Goal: Information Seeking & Learning: Find contact information

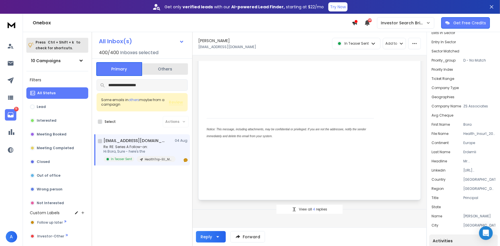
scroll to position [323, 0]
click at [317, 209] on p "View all 4 replies" at bounding box center [313, 209] width 28 height 5
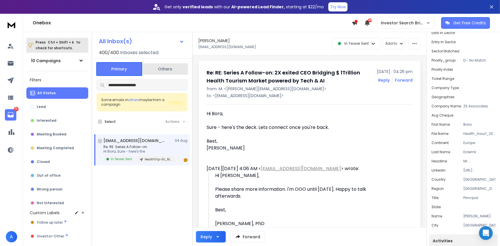
scroll to position [739, 0]
click at [156, 84] on input "**********" at bounding box center [141, 84] width 91 height 11
paste input "********"
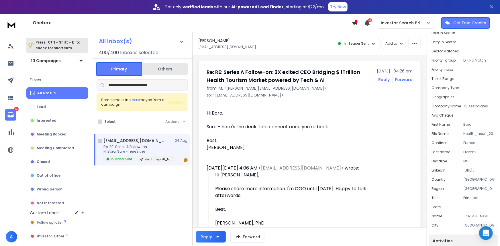
scroll to position [0, 0]
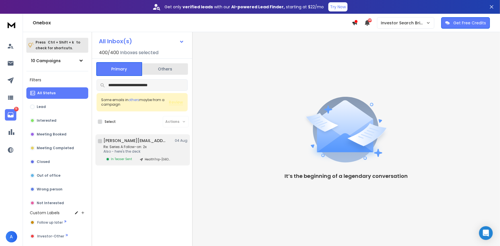
click at [170, 151] on div "Re: Series A Follow-on: 2x Also - here's the deck In Teaser Sent HealthTrip-[GE…" at bounding box center [145, 153] width 84 height 17
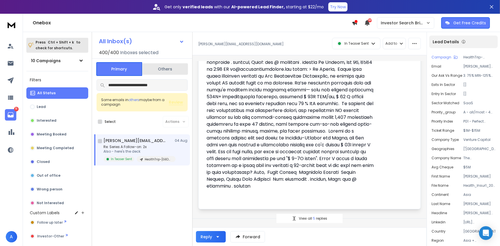
scroll to position [246, 0]
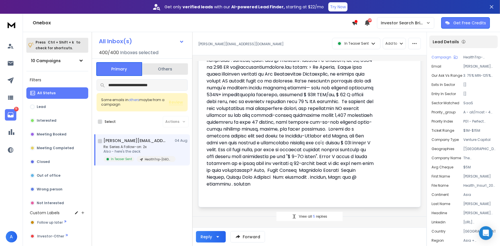
click at [320, 214] on p "View all 5 replies" at bounding box center [313, 216] width 28 height 5
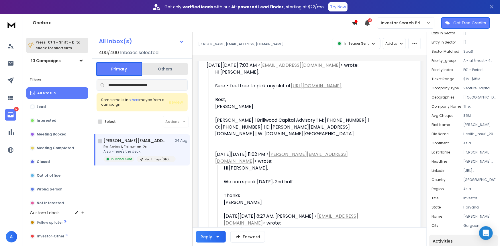
scroll to position [52, 0]
click at [475, 196] on p "Investor" at bounding box center [479, 198] width 32 height 5
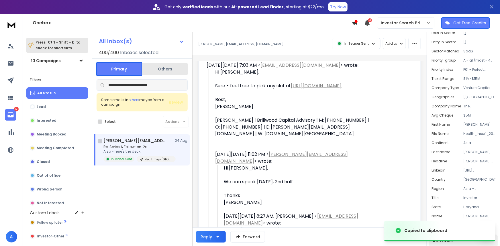
click at [462, 173] on div "Campaign HealthTrip-[GEOGRAPHIC_DATA] Email [PERSON_NAME][EMAIL_ADDRESS][DOMAIN…" at bounding box center [463, 115] width 68 height 238
click at [464, 179] on p "[GEOGRAPHIC_DATA]" at bounding box center [479, 179] width 32 height 5
click at [152, 85] on input "**********" at bounding box center [141, 84] width 91 height 11
click at [152, 86] on input "**********" at bounding box center [141, 84] width 91 height 11
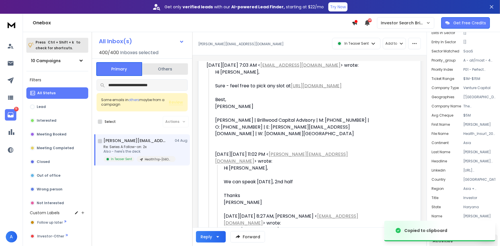
paste input
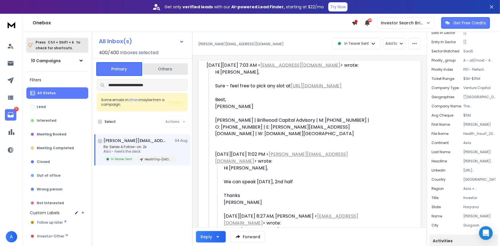
scroll to position [0, 0]
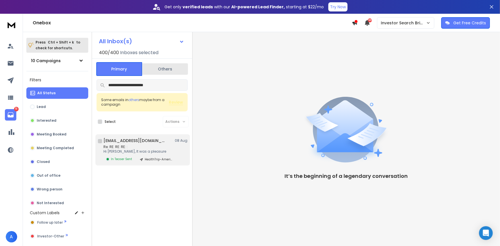
click at [129, 149] on p "Re: RE: RE: RE: :" at bounding box center [137, 147] width 69 height 5
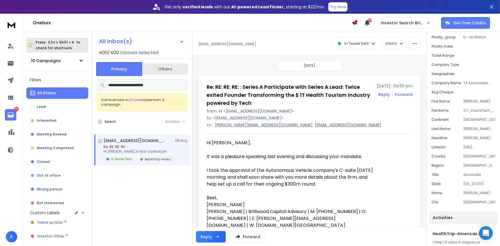
scroll to position [78, 0]
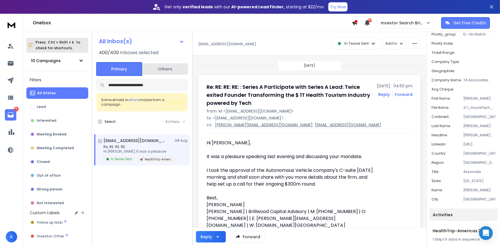
click at [475, 171] on p "Associate" at bounding box center [479, 171] width 32 height 5
click at [471, 170] on p "Associate" at bounding box center [479, 171] width 32 height 5
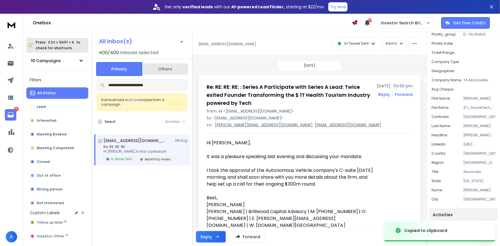
click at [472, 152] on p "[GEOGRAPHIC_DATA]" at bounding box center [479, 153] width 32 height 5
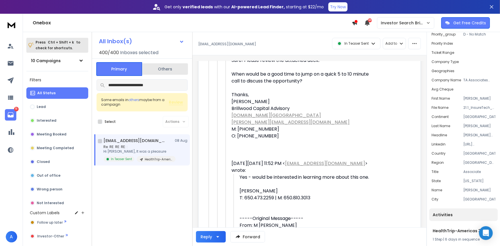
scroll to position [573, 0]
click at [152, 87] on input "**********" at bounding box center [141, 84] width 91 height 11
paste input
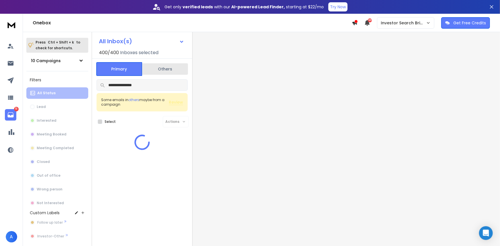
scroll to position [0, 0]
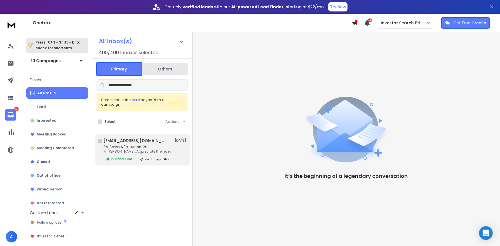
click at [153, 143] on div "[EMAIL_ADDRESS][DOMAIN_NAME] [DATE] Re: Series A Follow-on: 2x Hi [PERSON_NAME]…" at bounding box center [145, 150] width 84 height 24
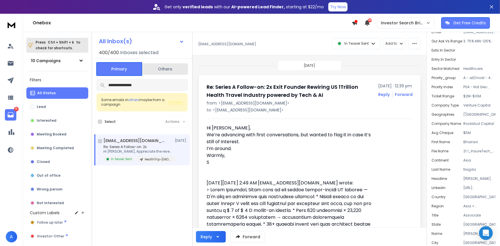
scroll to position [52, 0]
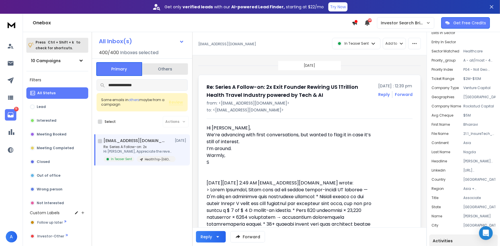
click at [472, 197] on p "Associate" at bounding box center [479, 198] width 32 height 5
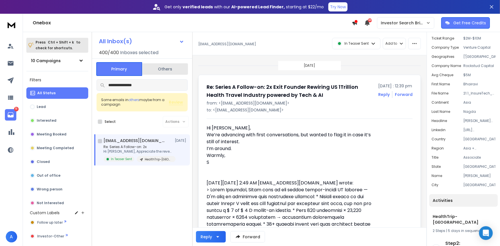
scroll to position [78, 0]
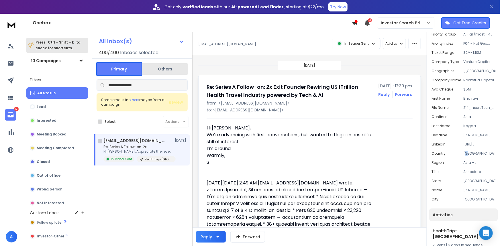
click at [463, 154] on p "[GEOGRAPHIC_DATA]" at bounding box center [479, 153] width 32 height 5
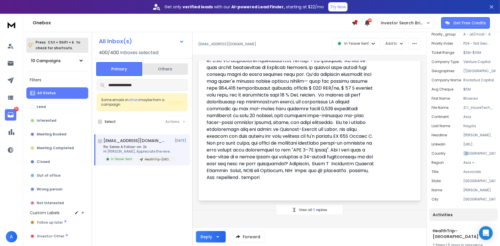
scroll to position [253, 0]
click at [307, 204] on div "[DATE] Re: Series A Follow-on: 2x Exit Founder Rewiring US 1Trillion Health Tra…" at bounding box center [309, 43] width 234 height 470
click at [304, 207] on p "View all 5 replies" at bounding box center [313, 209] width 28 height 5
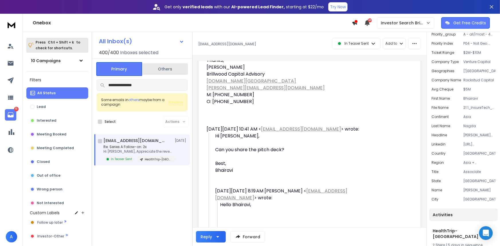
scroll to position [930, 0]
click at [145, 86] on input "**********" at bounding box center [141, 84] width 91 height 11
paste input
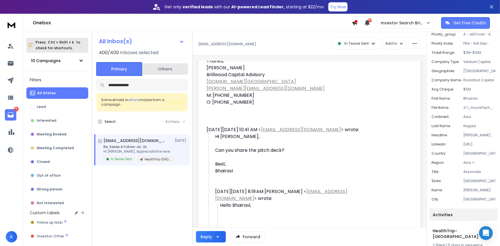
scroll to position [0, 0]
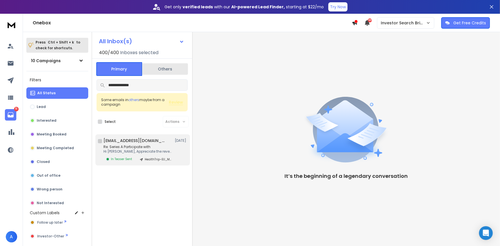
click at [137, 148] on p "Re: Series A Participate with" at bounding box center [137, 147] width 69 height 5
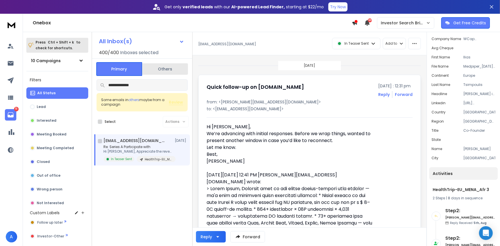
scroll to position [116, 0]
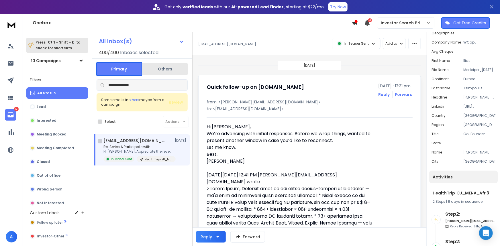
click at [472, 136] on p "Co-Founder" at bounding box center [479, 134] width 32 height 5
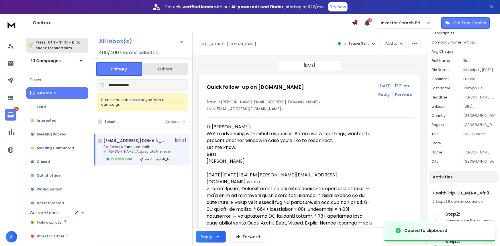
click at [465, 116] on p "[GEOGRAPHIC_DATA]" at bounding box center [479, 115] width 32 height 5
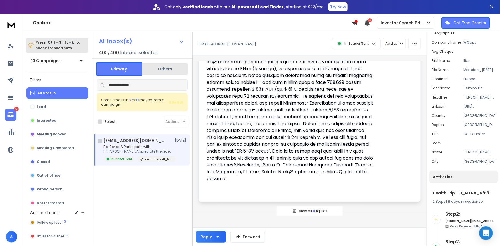
scroll to position [252, 0]
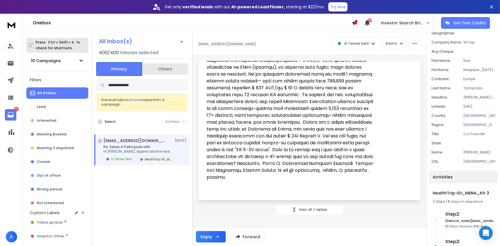
click at [328, 208] on div "View all 4 replies" at bounding box center [309, 209] width 66 height 9
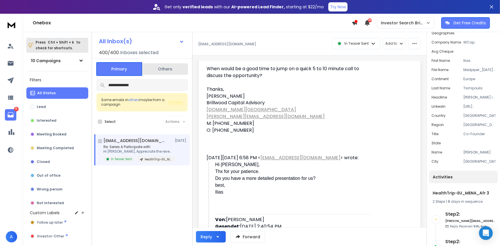
scroll to position [512, 0]
click at [167, 84] on input "**********" at bounding box center [141, 84] width 91 height 11
paste input "***"
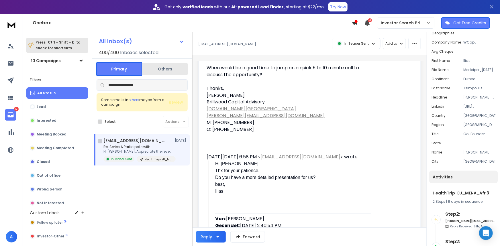
scroll to position [0, 0]
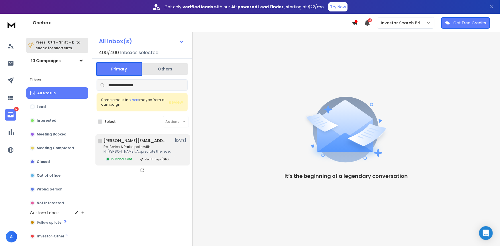
click at [175, 155] on div "Re: Series A Participate with Hi [PERSON_NAME], Appreciate the revert. Sure! Pl…" at bounding box center [145, 153] width 84 height 17
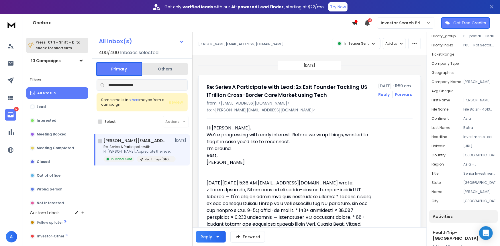
scroll to position [78, 0]
click at [474, 172] on p "Senior Investment Specialist" at bounding box center [479, 171] width 32 height 5
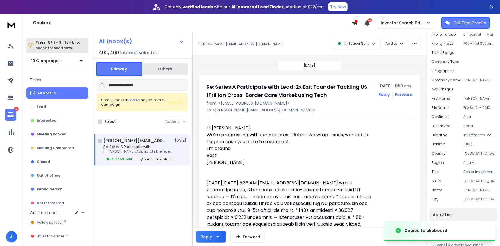
click at [463, 152] on p "[GEOGRAPHIC_DATA]" at bounding box center [479, 153] width 32 height 5
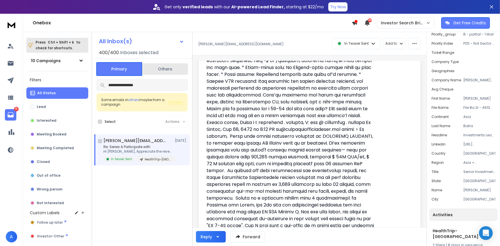
scroll to position [253, 0]
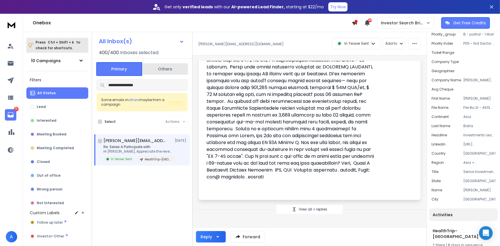
click at [315, 208] on p "View all 4 replies" at bounding box center [313, 209] width 28 height 5
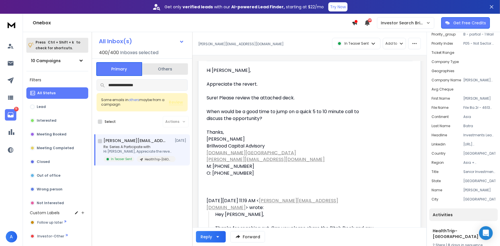
scroll to position [513, 0]
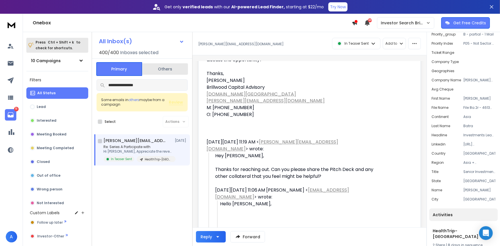
click at [154, 80] on input "**********" at bounding box center [141, 84] width 91 height 11
paste input "**********"
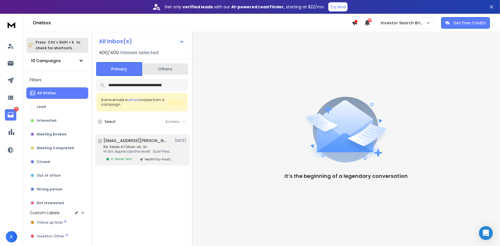
click at [146, 149] on p "Hi Dor, Appreciate the revert. Sure! Please" at bounding box center [137, 151] width 69 height 5
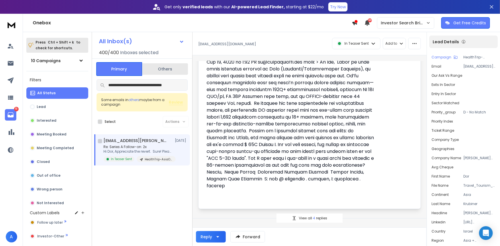
scroll to position [245, 0]
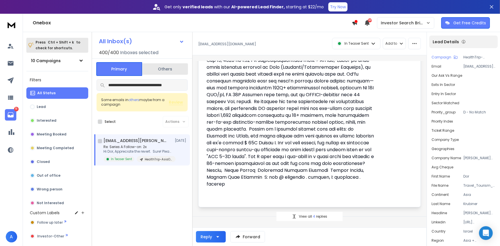
click at [315, 214] on span "4" at bounding box center [314, 216] width 3 height 5
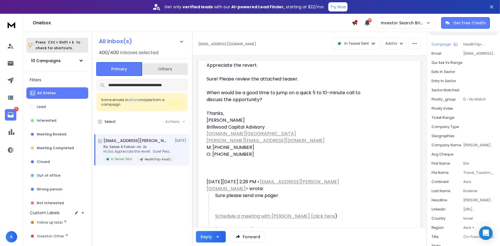
scroll to position [78, 0]
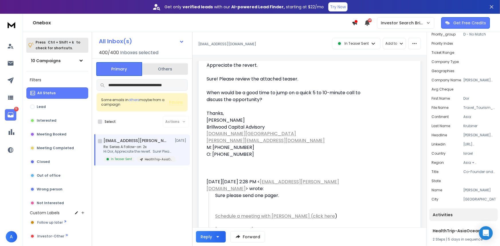
click at [475, 173] on p "Co-Founder and Chief Executive Officer" at bounding box center [479, 171] width 32 height 5
click at [464, 154] on p "Israel" at bounding box center [479, 153] width 32 height 5
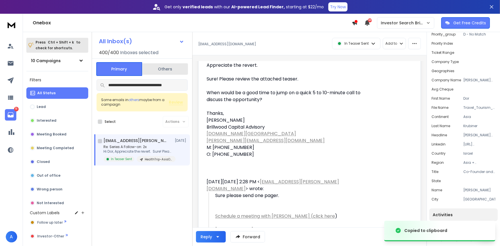
click at [131, 86] on input "**********" at bounding box center [141, 84] width 91 height 11
paste input
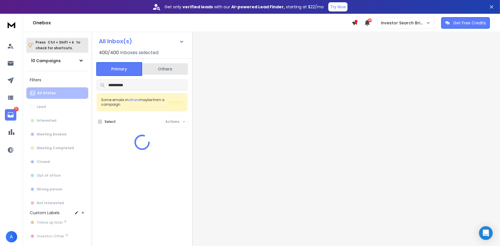
scroll to position [0, 0]
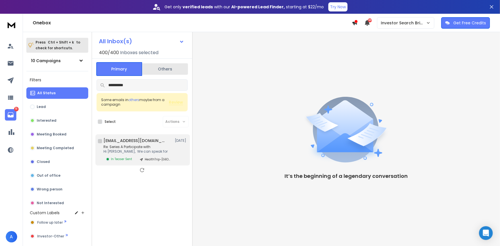
click at [132, 145] on p "Re: Series A Participate with" at bounding box center [137, 147] width 69 height 5
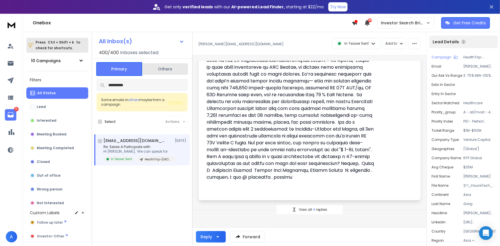
click at [340, 208] on div "View all 4 replies" at bounding box center [309, 209] width 66 height 9
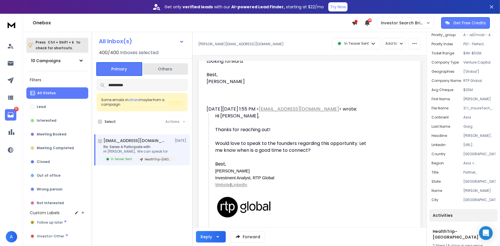
scroll to position [78, 0]
click at [467, 152] on p "[GEOGRAPHIC_DATA]" at bounding box center [479, 153] width 32 height 5
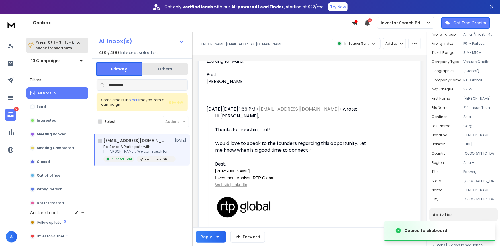
click at [466, 171] on p "Partner, [GEOGRAPHIC_DATA]" at bounding box center [479, 171] width 32 height 5
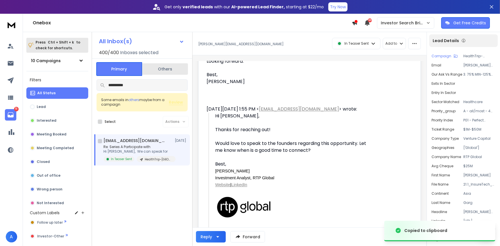
scroll to position [0, 0]
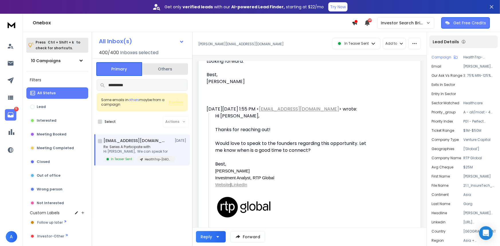
click at [268, 136] on div at bounding box center [294, 136] width 159 height 7
click at [494, 174] on div "Campaign HealthTrip-[GEOGRAPHIC_DATA] Email [PERSON_NAME][EMAIL_ADDRESS][DOMAIN…" at bounding box center [463, 167] width 68 height 238
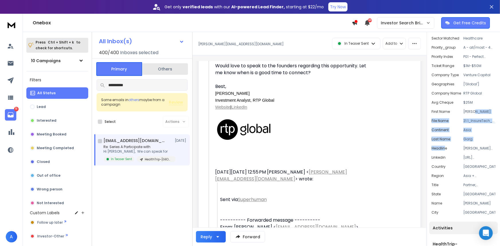
scroll to position [78, 0]
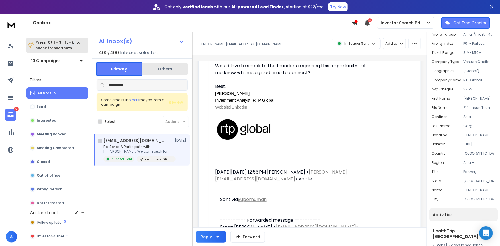
click at [141, 86] on input "**********" at bounding box center [141, 84] width 91 height 11
paste input "**"
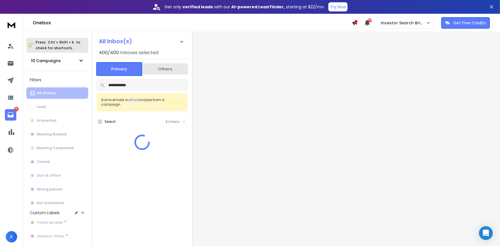
scroll to position [0, 0]
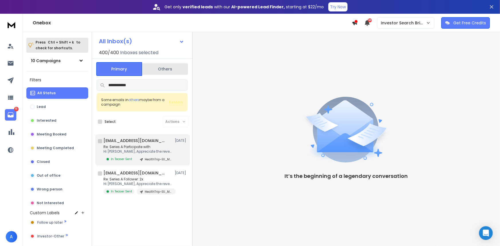
click at [141, 141] on h1 "[EMAIL_ADDRESS][DOMAIN_NAME]" at bounding box center [134, 141] width 63 height 6
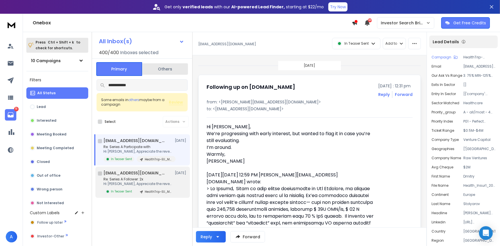
click at [141, 177] on p "Re: Series A Follower: 2x" at bounding box center [137, 179] width 69 height 5
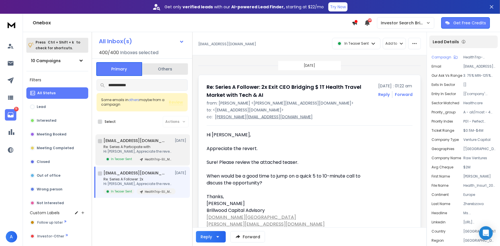
click at [151, 144] on div "[EMAIL_ADDRESS][DOMAIN_NAME] [DATE] Re: Series A Participate with Hi [PERSON_NA…" at bounding box center [145, 150] width 84 height 24
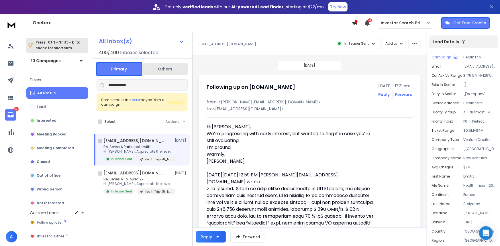
click at [387, 45] on p "Add to" at bounding box center [391, 43] width 12 height 5
click at [406, 59] on div "Subsequence" at bounding box center [404, 57] width 34 height 6
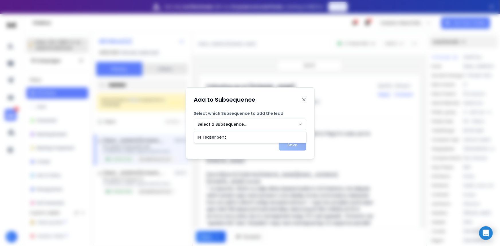
click at [248, 120] on button "Select a Subsequence..." at bounding box center [250, 124] width 112 height 11
click at [243, 132] on div "IN Teaser Sent" at bounding box center [250, 136] width 112 height 11
drag, startPoint x: 243, startPoint y: 134, endPoint x: 253, endPoint y: 136, distance: 9.6
click at [292, 143] on button "Save" at bounding box center [292, 144] width 27 height 11
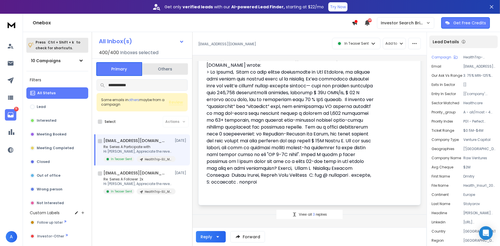
scroll to position [121, 0]
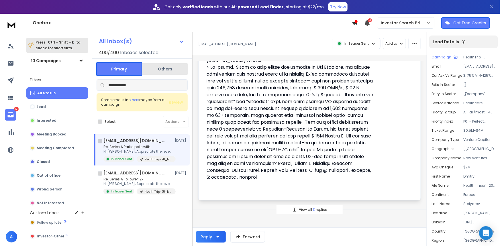
click at [309, 208] on p "View all 3 replies" at bounding box center [313, 209] width 28 height 5
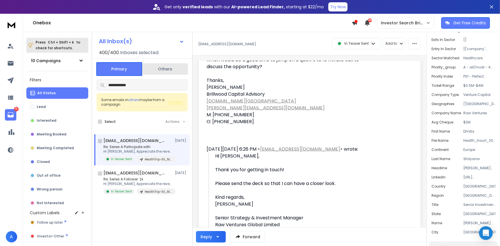
scroll to position [52, 0]
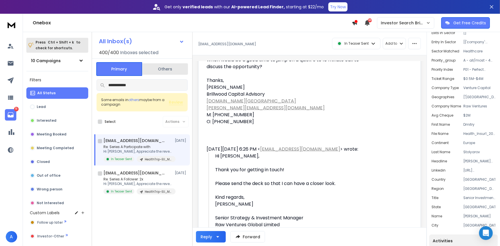
click at [473, 198] on p "Senior Investment Analyst" at bounding box center [479, 198] width 32 height 5
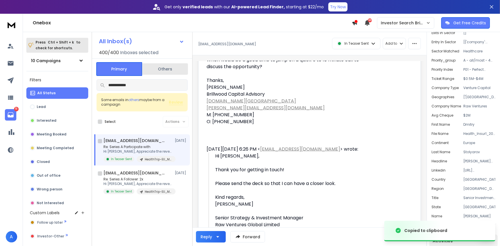
click at [470, 178] on p "[GEOGRAPHIC_DATA]" at bounding box center [479, 179] width 32 height 5
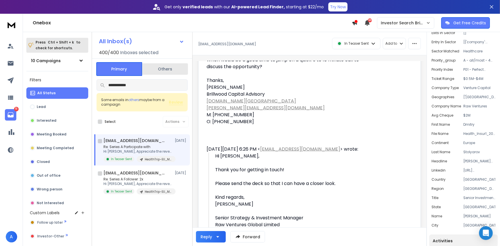
click at [139, 82] on input "**********" at bounding box center [141, 84] width 91 height 11
paste input "*********"
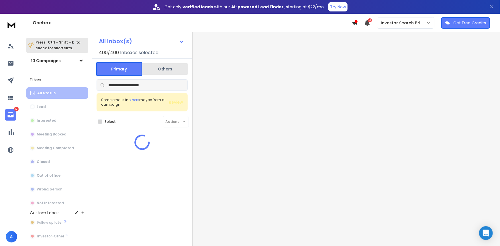
scroll to position [0, 0]
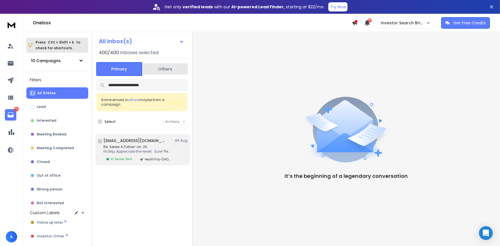
click at [165, 145] on p "Re: Series A Follow-on: 2X" at bounding box center [137, 147] width 69 height 5
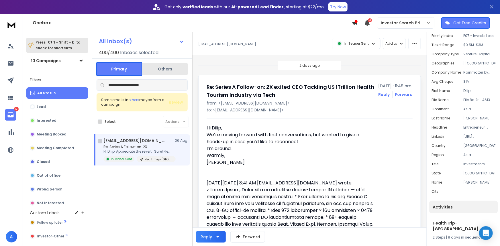
scroll to position [104, 0]
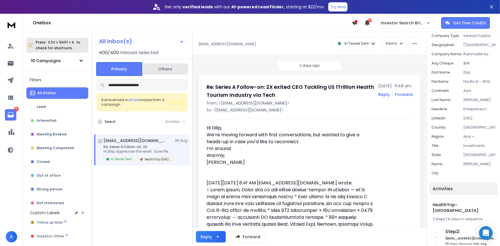
click at [475, 144] on p "Investments" at bounding box center [479, 145] width 32 height 5
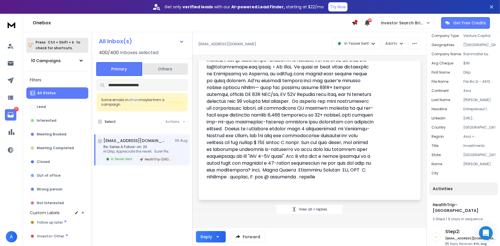
scroll to position [253, 0]
click at [299, 210] on p "View all 4 replies" at bounding box center [313, 209] width 28 height 5
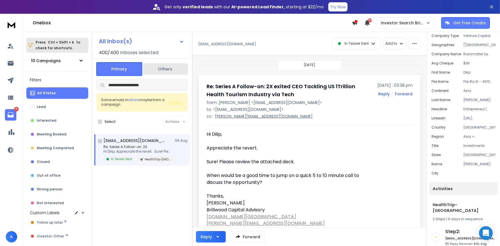
scroll to position [383, 0]
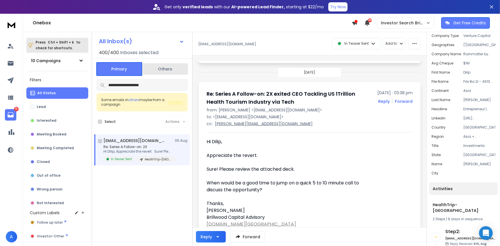
click at [167, 87] on input "**********" at bounding box center [141, 84] width 91 height 11
click at [167, 86] on input "**********" at bounding box center [141, 84] width 91 height 11
paste input
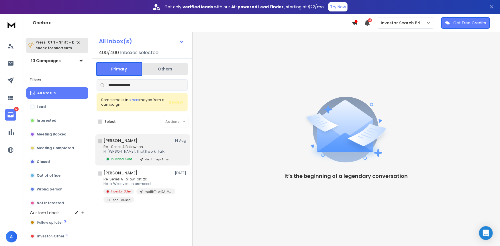
click at [148, 145] on p "Re: : Series A Follow-on:" at bounding box center [137, 147] width 69 height 5
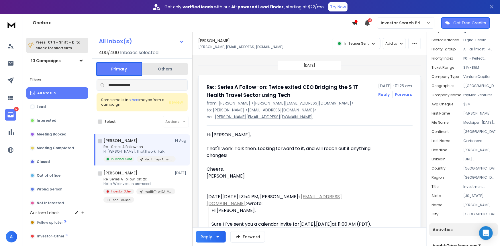
scroll to position [78, 0]
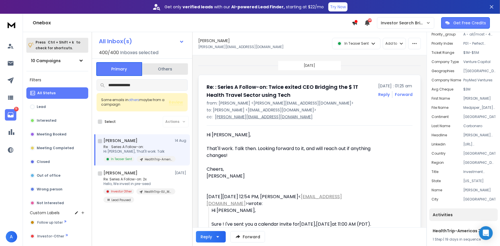
click at [472, 172] on p "Investment Associate" at bounding box center [479, 171] width 32 height 5
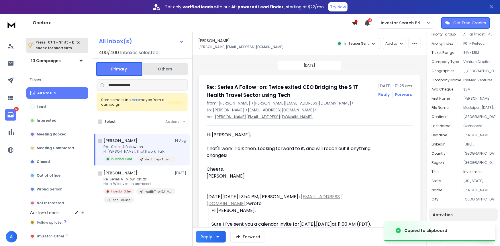
click at [476, 155] on p "[GEOGRAPHIC_DATA]" at bounding box center [479, 153] width 32 height 5
click at [120, 86] on input "**********" at bounding box center [141, 84] width 91 height 11
paste input
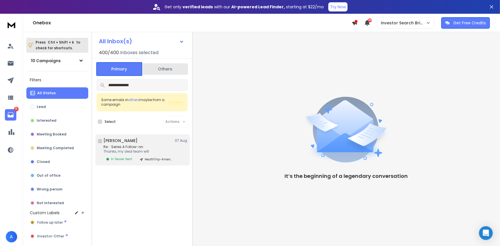
click at [141, 143] on div "[PERSON_NAME] [DATE] Re: : Series A Follow-on: Thanks, my deal team will In Tea…" at bounding box center [145, 150] width 84 height 24
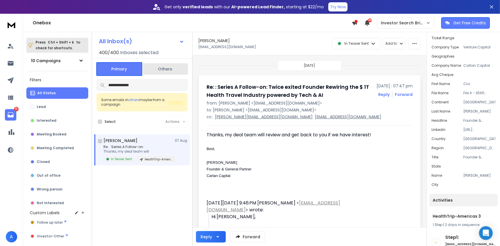
scroll to position [104, 0]
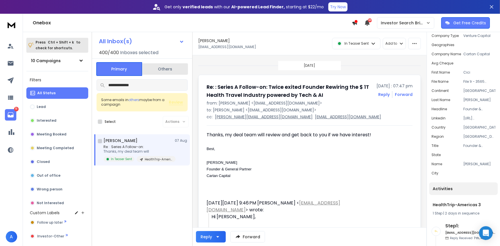
click at [480, 148] on div "Campaign HealthTrip-Americas 3 Email [EMAIL_ADDRESS][DOMAIN_NAME] our ask vs ra…" at bounding box center [463, 63] width 68 height 238
click at [480, 146] on p "Founder & General Partner" at bounding box center [479, 145] width 32 height 5
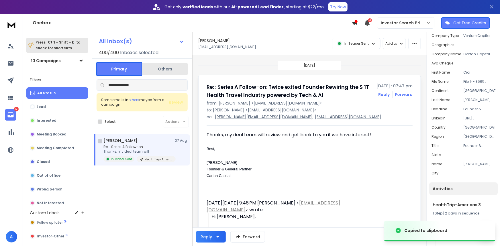
click at [476, 126] on p "[GEOGRAPHIC_DATA]" at bounding box center [479, 127] width 32 height 5
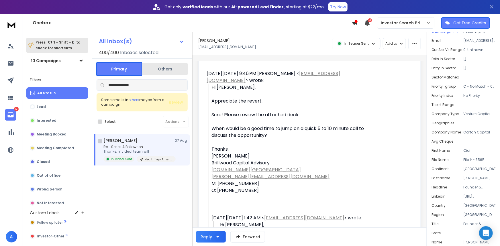
scroll to position [130, 0]
click at [140, 83] on input "**********" at bounding box center [141, 84] width 91 height 11
paste input "**"
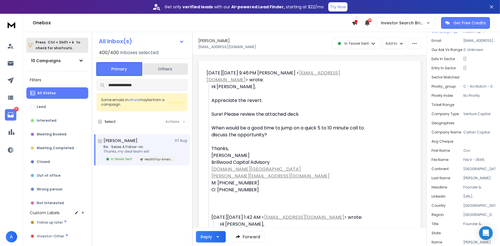
scroll to position [0, 0]
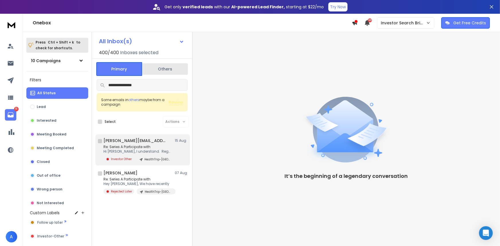
click at [144, 147] on p "Re: Series A Participate with" at bounding box center [137, 147] width 69 height 5
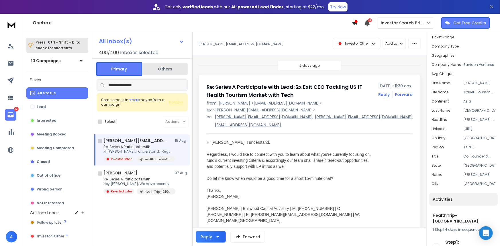
scroll to position [80, 0]
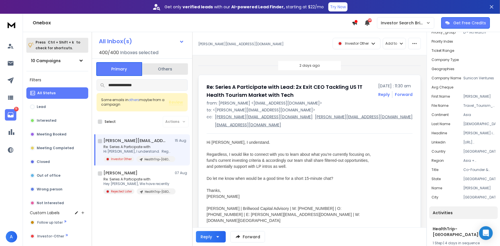
click at [473, 169] on p "Co-Founder & Partner" at bounding box center [479, 169] width 32 height 5
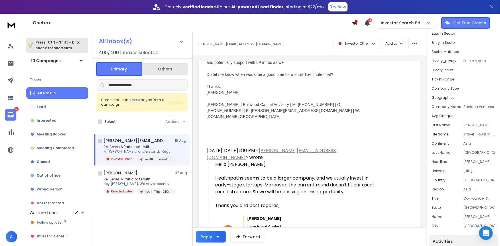
scroll to position [52, 0]
click at [482, 198] on p "Co-Founder & Partner" at bounding box center [479, 198] width 32 height 5
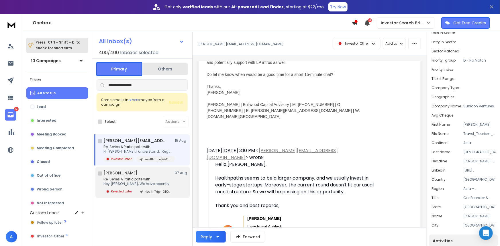
click at [126, 173] on h1 "[PERSON_NAME]" at bounding box center [120, 173] width 34 height 6
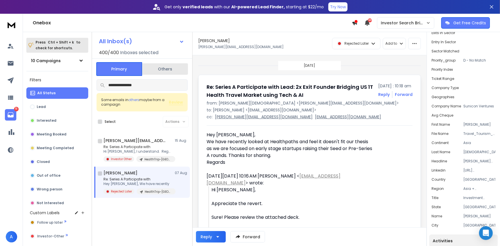
click at [475, 200] on div "Campaign HealthTrip-[GEOGRAPHIC_DATA] Email [PERSON_NAME][EMAIL_ADDRESS][DOMAIN…" at bounding box center [463, 115] width 68 height 238
click at [475, 196] on p "Investment Analyst" at bounding box center [479, 198] width 32 height 5
click at [148, 87] on input "**********" at bounding box center [141, 84] width 91 height 11
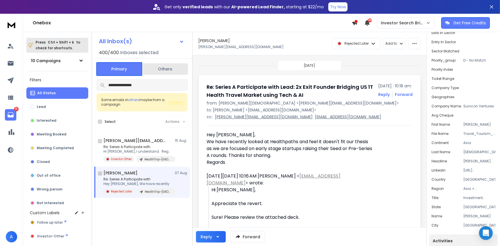
paste input "***"
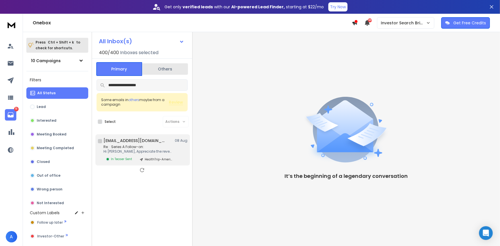
click at [171, 148] on p "Re: : Series A Follow-on:" at bounding box center [137, 147] width 69 height 5
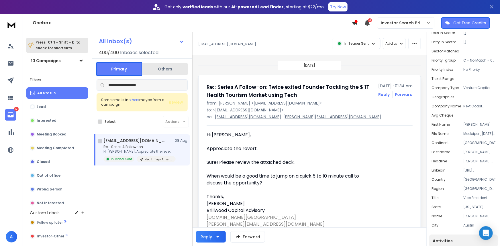
click at [472, 197] on p "Vice President" at bounding box center [479, 198] width 32 height 5
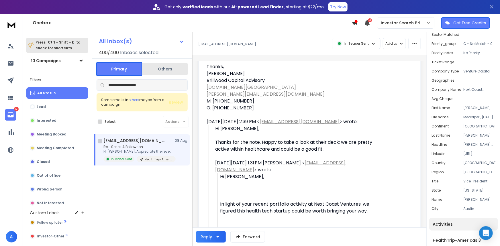
scroll to position [78, 0]
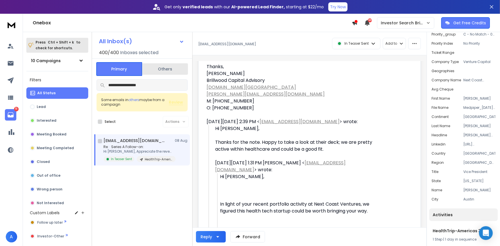
click at [476, 154] on p "[GEOGRAPHIC_DATA]" at bounding box center [479, 153] width 32 height 5
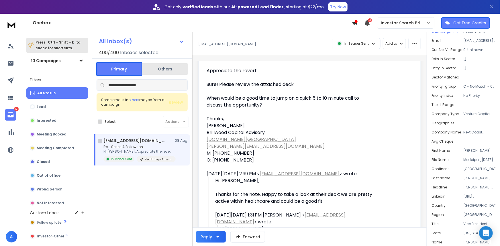
click at [148, 89] on input "**********" at bounding box center [141, 84] width 91 height 11
paste input
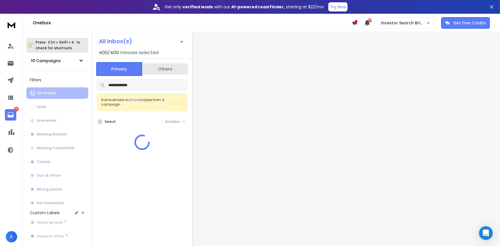
scroll to position [0, 0]
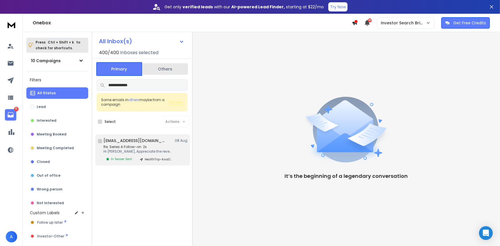
click at [160, 142] on h1 "[EMAIL_ADDRESS][DOMAIN_NAME]" at bounding box center [134, 141] width 63 height 6
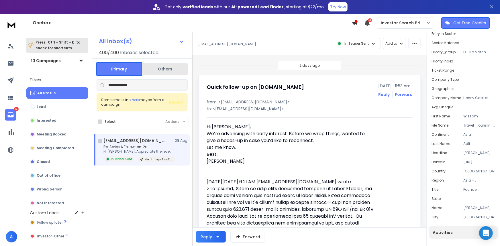
scroll to position [78, 0]
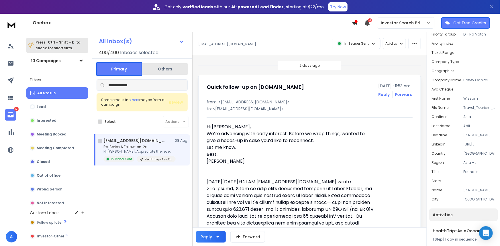
click at [474, 172] on p "Founder" at bounding box center [479, 171] width 32 height 5
click at [469, 201] on p "[GEOGRAPHIC_DATA]" at bounding box center [479, 199] width 32 height 5
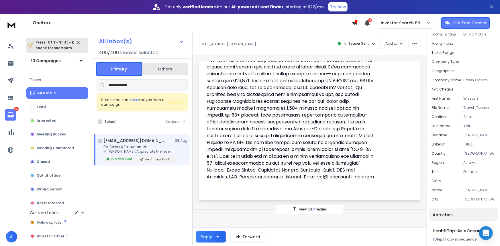
scroll to position [135, 0]
click at [324, 209] on p "View all 3 replies" at bounding box center [313, 209] width 28 height 5
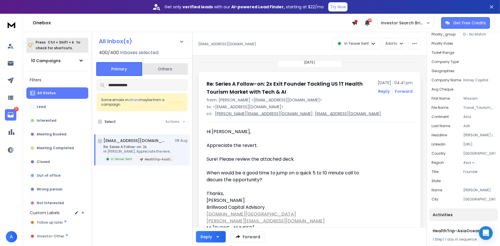
scroll to position [291, 0]
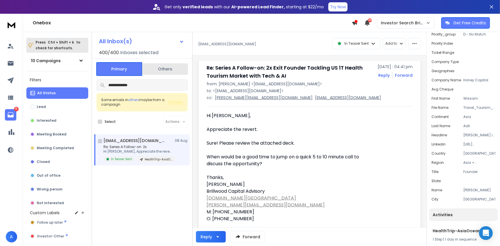
click at [126, 91] on div "**********" at bounding box center [142, 151] width 100 height 149
click at [125, 87] on input "**********" at bounding box center [141, 84] width 91 height 11
paste input "******"
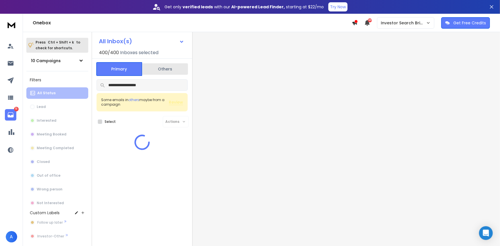
scroll to position [0, 0]
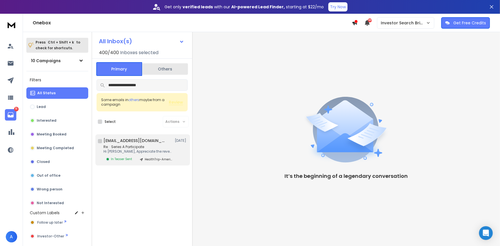
click at [146, 149] on p "Hi [PERSON_NAME], Appreciate the revert. Sure! Please" at bounding box center [137, 151] width 69 height 5
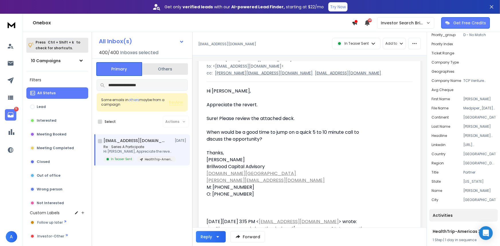
scroll to position [78, 0]
click at [470, 171] on p "Partner" at bounding box center [479, 171] width 32 height 5
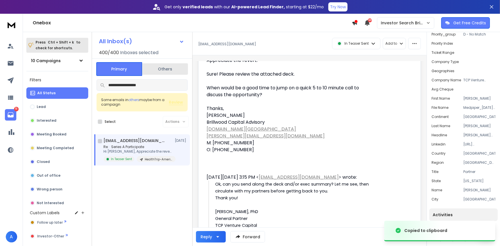
scroll to position [156, 0]
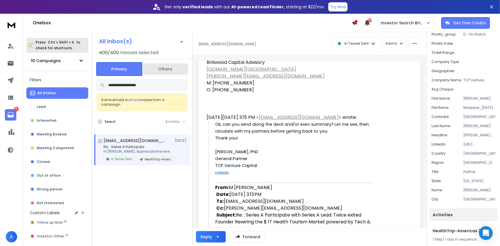
click at [472, 155] on p "[GEOGRAPHIC_DATA]" at bounding box center [479, 153] width 32 height 5
click at [122, 84] on input "**********" at bounding box center [141, 84] width 91 height 11
paste input "*****"
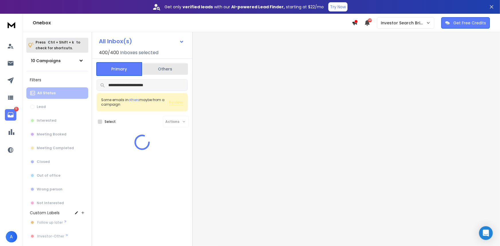
scroll to position [0, 0]
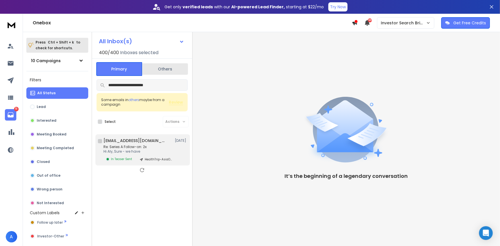
click at [149, 142] on div "[EMAIL_ADDRESS][DOMAIN_NAME] [DATE]" at bounding box center [145, 141] width 84 height 6
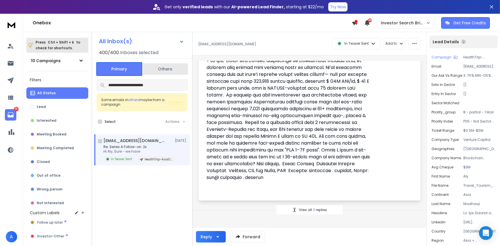
scroll to position [128, 0]
click at [324, 209] on p "View all 3 replies" at bounding box center [313, 209] width 28 height 5
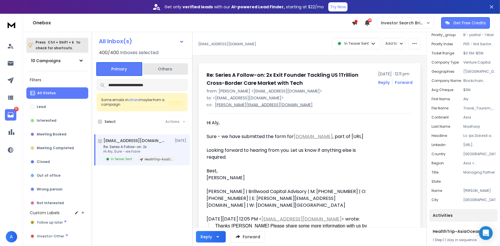
scroll to position [78, 0]
click at [473, 171] on p "Managing Partner" at bounding box center [479, 171] width 32 height 5
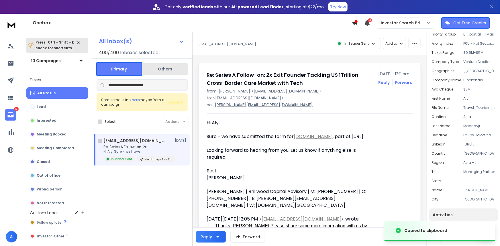
click at [476, 153] on p "[GEOGRAPHIC_DATA]" at bounding box center [479, 153] width 32 height 5
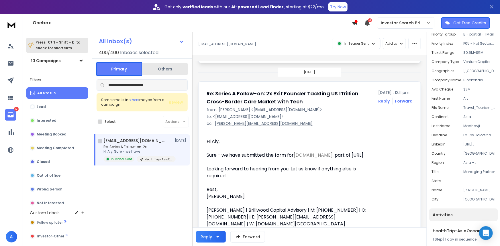
scroll to position [258, 0]
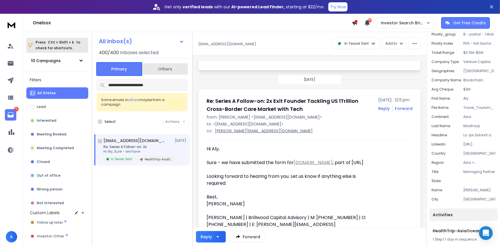
click at [163, 88] on input "**********" at bounding box center [141, 84] width 91 height 11
paste input "*"
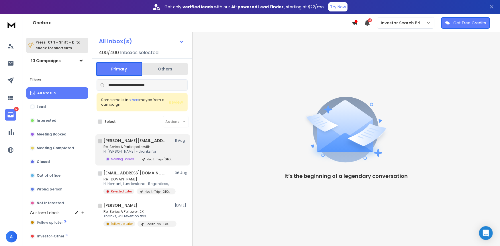
click at [141, 148] on p "Re: Series A Participate with" at bounding box center [137, 147] width 69 height 5
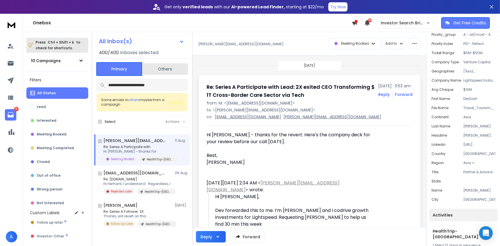
scroll to position [78, 0]
click at [466, 169] on p "Partner & Advisor" at bounding box center [479, 171] width 32 height 5
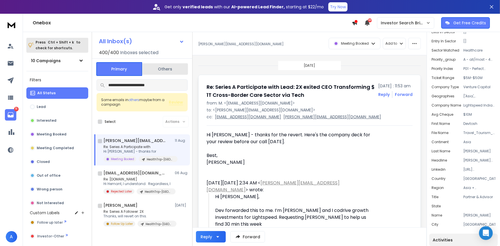
scroll to position [52, 0]
click at [469, 179] on p "[GEOGRAPHIC_DATA]" at bounding box center [479, 179] width 32 height 5
click at [473, 197] on p "Partner & Advisor" at bounding box center [479, 198] width 32 height 5
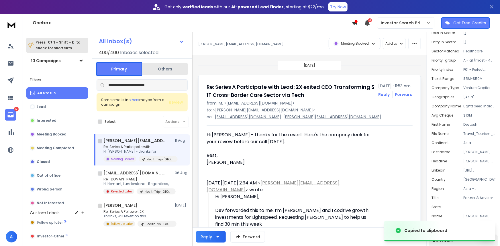
click at [467, 179] on p "[GEOGRAPHIC_DATA]" at bounding box center [479, 179] width 32 height 5
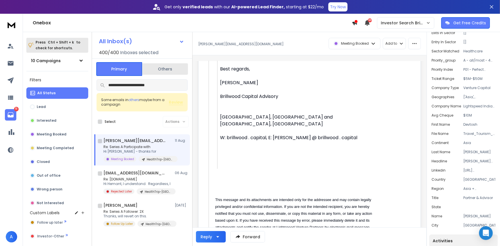
scroll to position [636, 0]
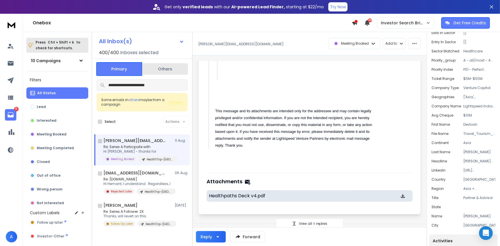
click at [325, 221] on p "View all 4 replies" at bounding box center [313, 223] width 28 height 5
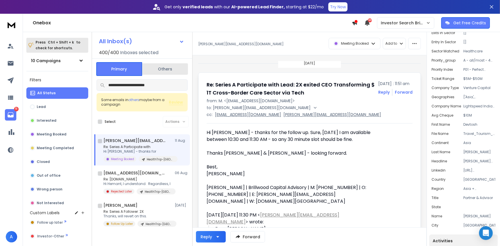
scroll to position [792, 0]
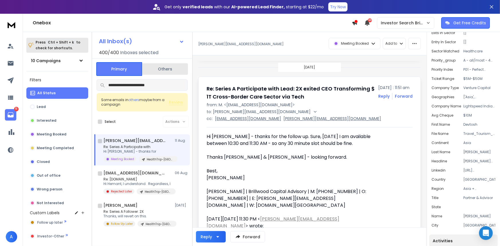
click at [158, 84] on input "**********" at bounding box center [141, 84] width 91 height 11
paste input
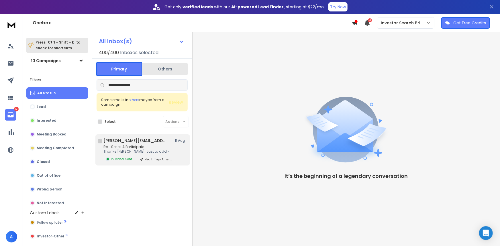
click at [156, 153] on p "Thanks [PERSON_NAME]. Just to add -" at bounding box center [137, 151] width 69 height 5
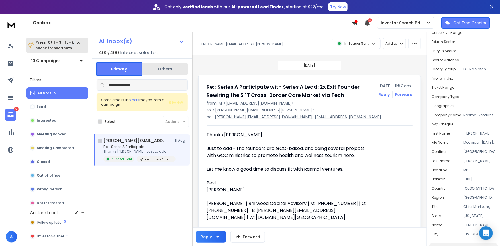
scroll to position [52, 0]
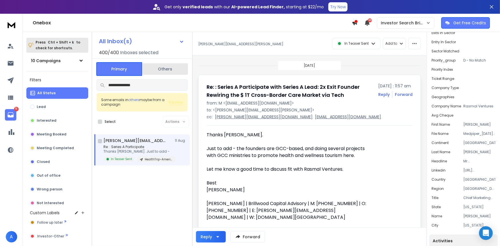
click at [472, 180] on p "[GEOGRAPHIC_DATA]" at bounding box center [479, 179] width 32 height 5
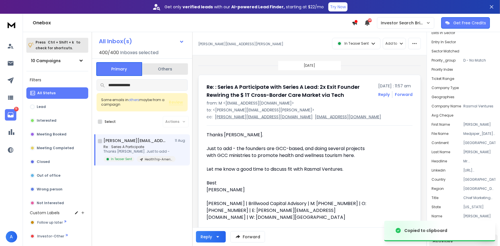
click at [476, 198] on p "Chief Marketing Officer & Vice President of Demand Generation" at bounding box center [479, 198] width 32 height 5
click at [129, 82] on input "**********" at bounding box center [141, 84] width 91 height 11
paste input
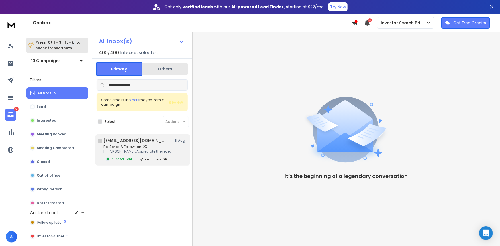
click at [150, 146] on p "Re: Series A Follow-on: 2X" at bounding box center [137, 147] width 69 height 5
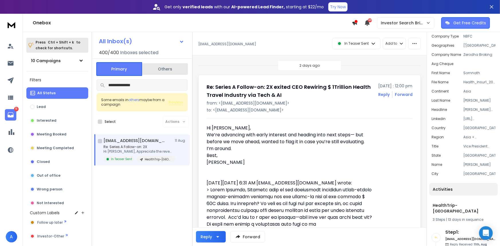
scroll to position [104, 0]
click at [468, 146] on p "Vice President Corporate Development" at bounding box center [479, 145] width 32 height 5
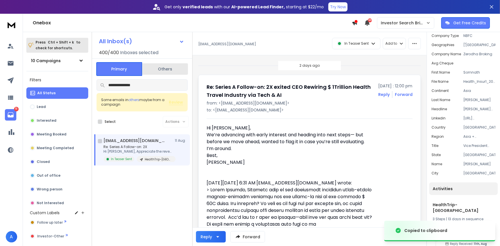
click at [466, 126] on p "[GEOGRAPHIC_DATA]" at bounding box center [479, 127] width 32 height 5
click at [167, 87] on input "**********" at bounding box center [141, 84] width 91 height 11
paste input
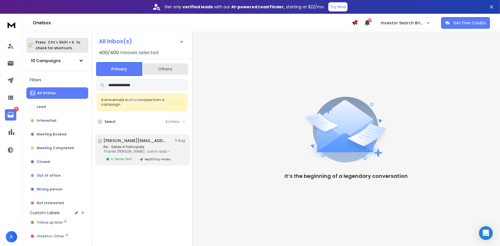
click at [156, 145] on p "Re: : Series A Participate" at bounding box center [137, 147] width 69 height 5
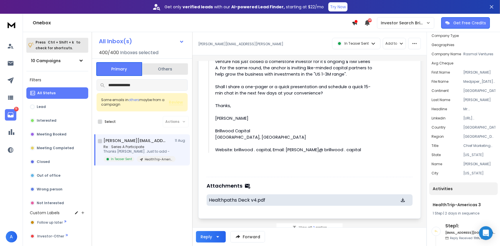
scroll to position [401, 0]
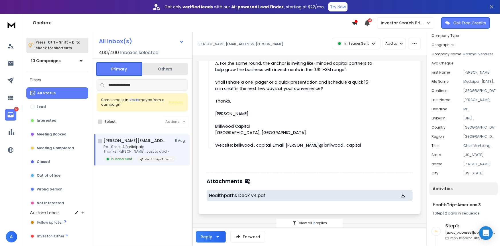
click at [321, 219] on div "View all 2 replies" at bounding box center [309, 223] width 66 height 9
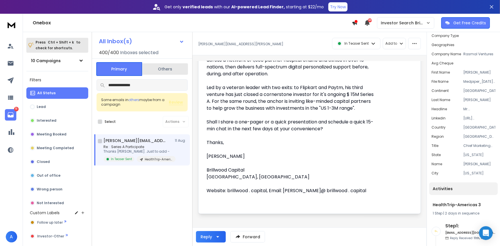
scroll to position [1365, 0]
click at [138, 82] on input "**********" at bounding box center [141, 84] width 91 height 11
paste input
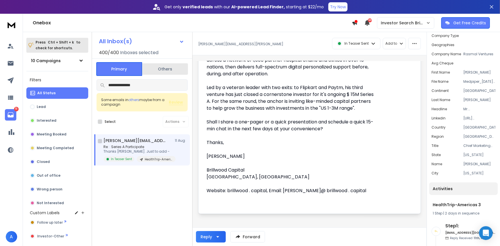
scroll to position [0, 0]
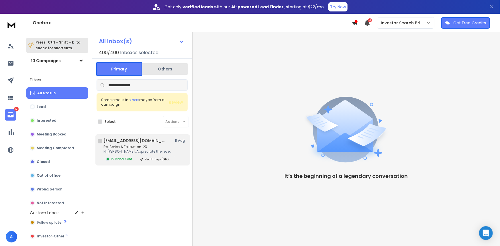
click at [163, 146] on p "Re: Series A Follow-on: 2X" at bounding box center [137, 147] width 69 height 5
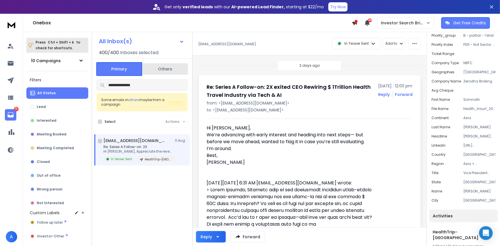
scroll to position [78, 0]
click at [470, 171] on p "Vice President Corporate Development" at bounding box center [479, 171] width 32 height 5
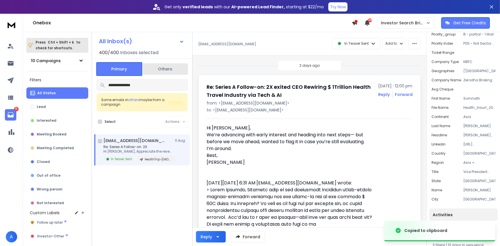
click at [468, 153] on p "[GEOGRAPHIC_DATA]" at bounding box center [479, 153] width 32 height 5
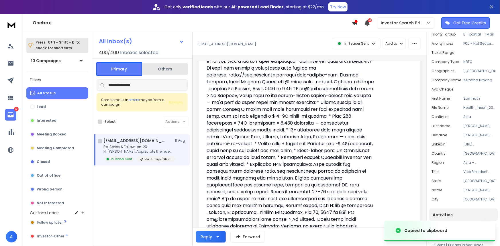
scroll to position [308, 0]
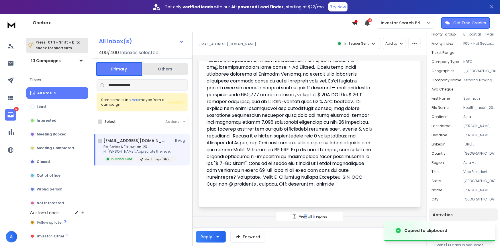
click at [305, 214] on p "View all 5 replies" at bounding box center [313, 216] width 28 height 5
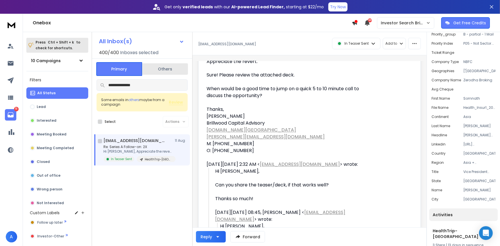
scroll to position [547, 0]
click at [146, 83] on input "**********" at bounding box center [141, 84] width 91 height 11
paste input
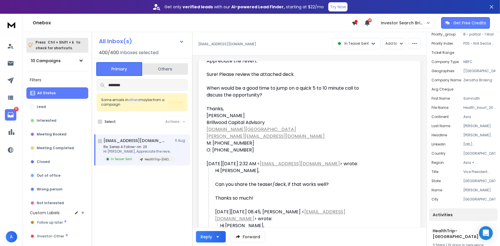
scroll to position [0, 0]
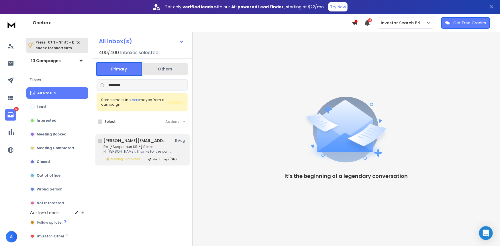
click at [153, 144] on div "[PERSON_NAME][EMAIL_ADDRESS][DOMAIN_NAME] [DATE] Re: [*Suspicious URL*] Series …" at bounding box center [145, 150] width 84 height 24
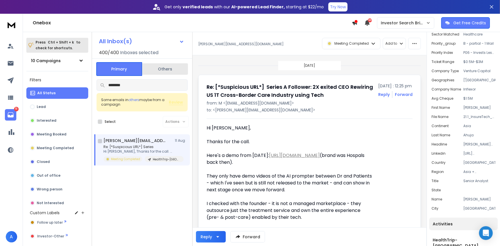
scroll to position [78, 0]
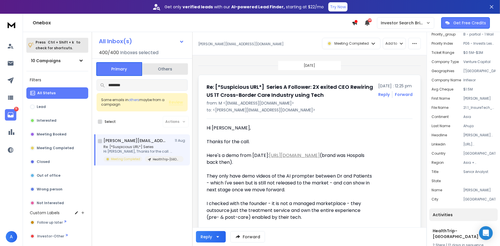
click at [474, 172] on p "Senior Analyst" at bounding box center [479, 171] width 32 height 5
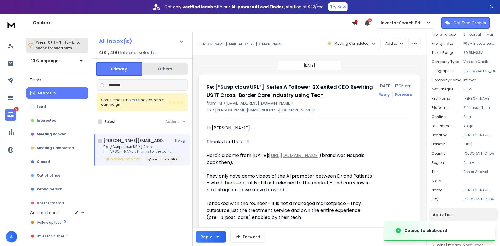
click at [470, 152] on p "[GEOGRAPHIC_DATA]" at bounding box center [479, 153] width 32 height 5
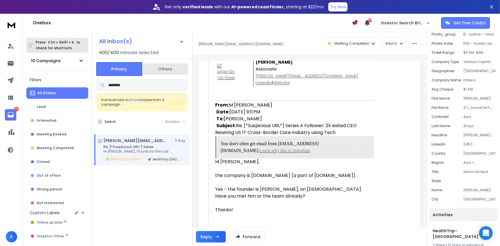
scroll to position [598, 0]
click at [134, 79] on div "********" at bounding box center [142, 84] width 96 height 14
click at [133, 80] on input "********" at bounding box center [141, 84] width 91 height 11
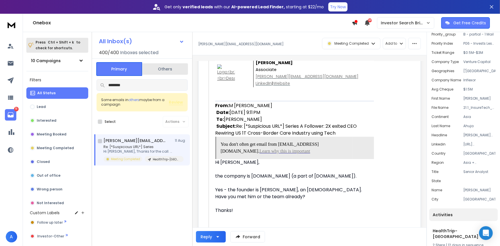
paste input
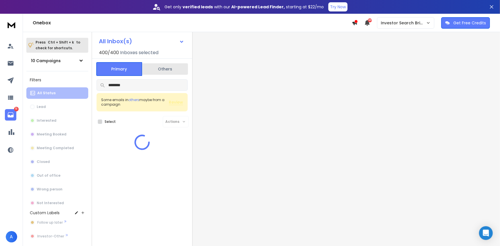
scroll to position [0, 0]
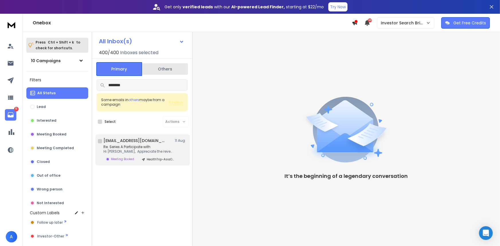
click at [145, 139] on h1 "[EMAIL_ADDRESS][DOMAIN_NAME]" at bounding box center [134, 141] width 63 height 6
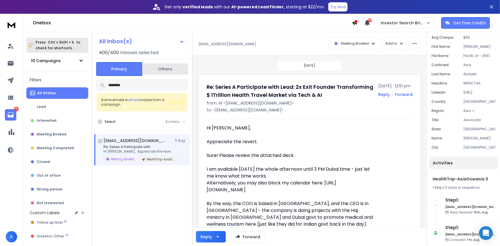
scroll to position [130, 0]
click at [472, 120] on p "Associate" at bounding box center [479, 119] width 32 height 5
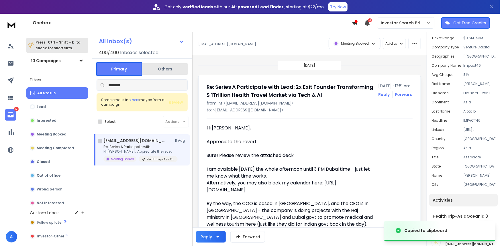
scroll to position [78, 0]
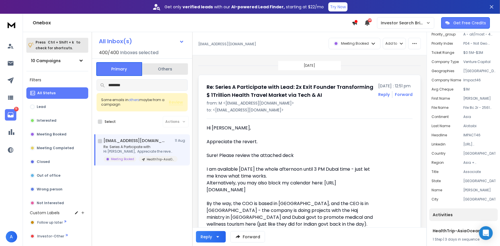
click at [472, 154] on p "[GEOGRAPHIC_DATA]" at bounding box center [479, 153] width 32 height 5
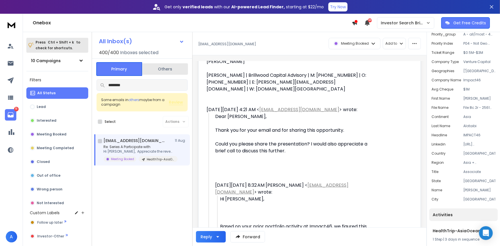
scroll to position [182, 0]
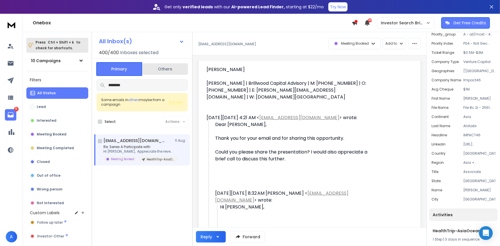
click at [131, 85] on input "********" at bounding box center [141, 84] width 91 height 11
paste input "**"
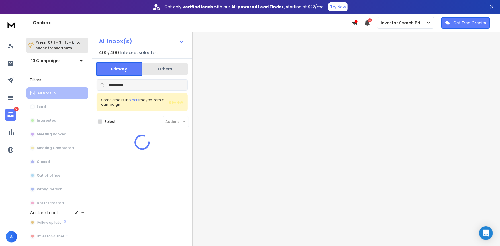
scroll to position [0, 0]
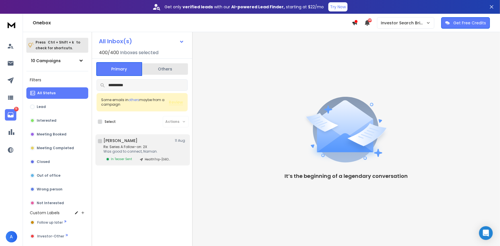
click at [129, 154] on div "Re: Series A Follow-on: 2X Was good to connect, Naman. In Teaser Sent HealthTri…" at bounding box center [139, 153] width 72 height 17
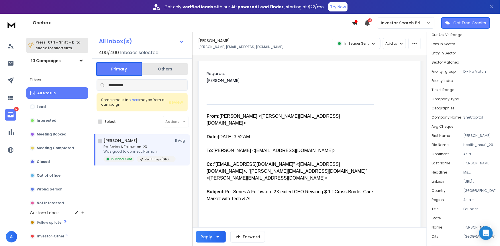
scroll to position [52, 0]
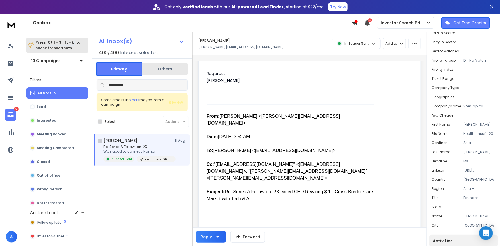
click at [469, 180] on p "[GEOGRAPHIC_DATA]" at bounding box center [479, 179] width 32 height 5
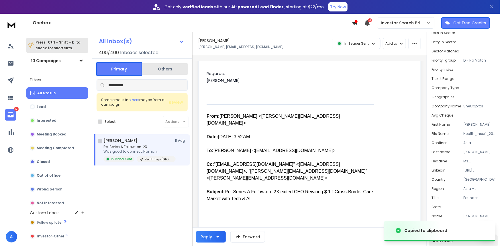
click at [469, 195] on div "Campaign HealthTrip-[GEOGRAPHIC_DATA] Email [PERSON_NAME][EMAIL_ADDRESS][DOMAIN…" at bounding box center [463, 115] width 68 height 238
click at [469, 199] on p "Founder" at bounding box center [479, 198] width 32 height 5
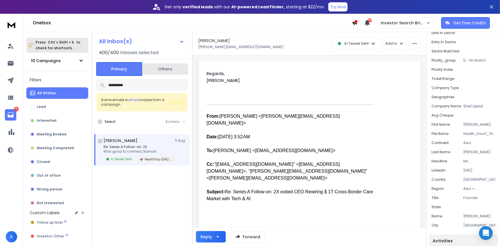
click at [140, 87] on input "**********" at bounding box center [141, 84] width 91 height 11
paste input "**********"
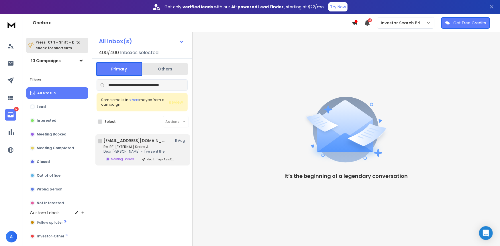
click at [138, 143] on h1 "[EMAIL_ADDRESS][DOMAIN_NAME] +1" at bounding box center [134, 141] width 63 height 6
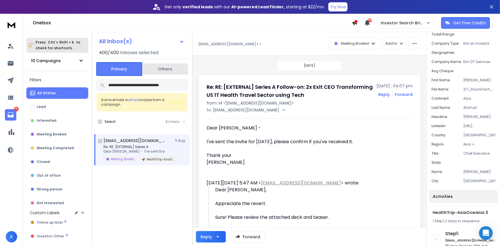
scroll to position [104, 0]
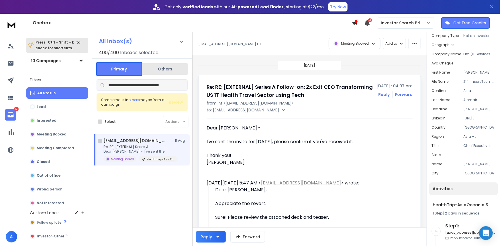
click at [478, 145] on p "Chief Executive Officer" at bounding box center [479, 145] width 32 height 5
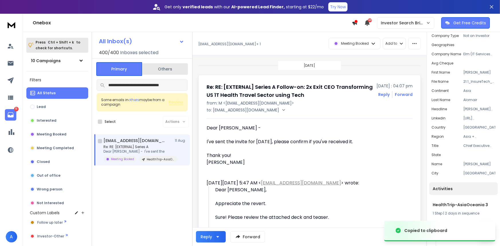
click at [472, 128] on p "[GEOGRAPHIC_DATA]" at bounding box center [479, 127] width 32 height 5
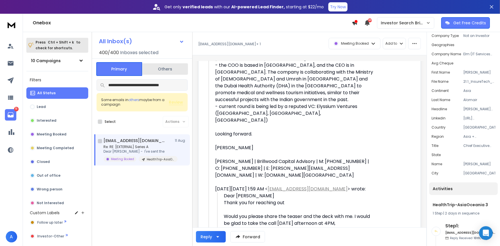
scroll to position [208, 0]
click at [137, 85] on input "**********" at bounding box center [141, 84] width 91 height 11
paste input
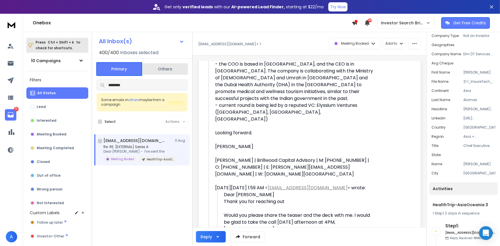
scroll to position [0, 0]
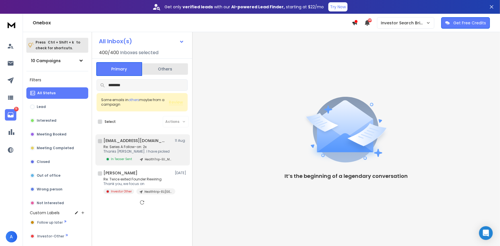
click at [137, 138] on h1 "[EMAIL_ADDRESS][DOMAIN_NAME]" at bounding box center [134, 141] width 63 height 6
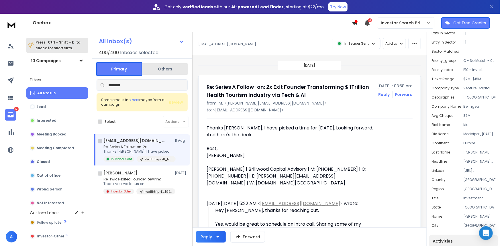
scroll to position [52, 0]
click at [479, 177] on p "[GEOGRAPHIC_DATA]" at bounding box center [479, 179] width 32 height 5
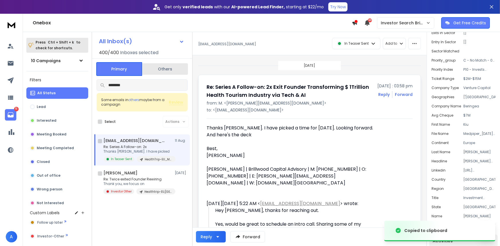
click at [472, 197] on p "Investment Director" at bounding box center [479, 198] width 32 height 5
click at [156, 86] on input "********" at bounding box center [141, 84] width 91 height 11
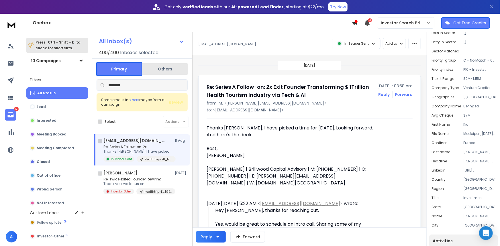
click at [156, 86] on input "********" at bounding box center [141, 84] width 91 height 11
paste input "*********"
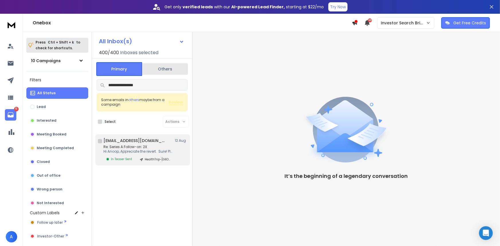
click at [155, 138] on div "[EMAIL_ADDRESS][DOMAIN_NAME] [DATE]" at bounding box center [145, 141] width 84 height 6
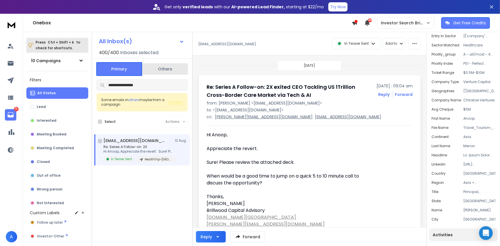
scroll to position [78, 0]
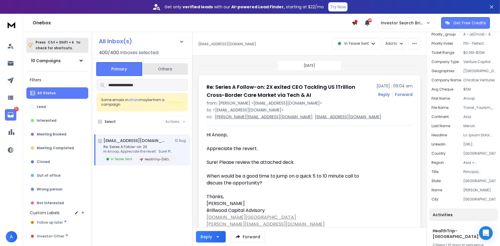
click at [472, 173] on p "Principal, Investments" at bounding box center [479, 171] width 32 height 5
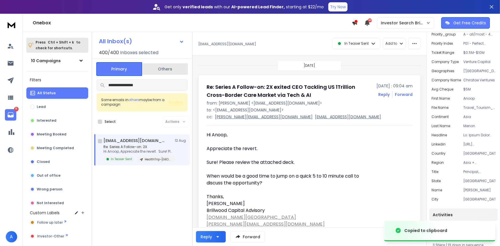
click at [465, 152] on p "[GEOGRAPHIC_DATA]" at bounding box center [479, 153] width 32 height 5
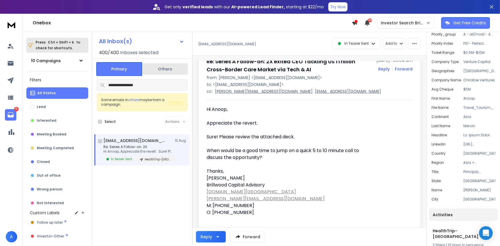
scroll to position [26, 0]
click at [135, 88] on input "**********" at bounding box center [141, 84] width 91 height 11
paste input "********"
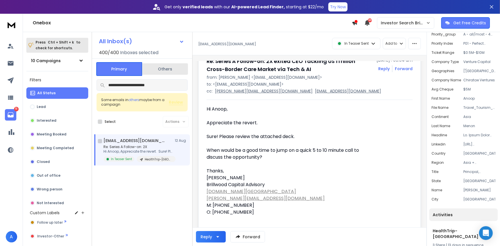
scroll to position [0, 0]
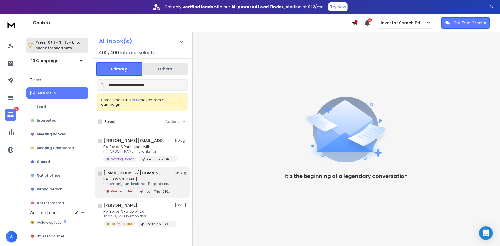
click at [129, 182] on p "Hi Hemant, I understand. Regardless, I" at bounding box center [137, 184] width 69 height 5
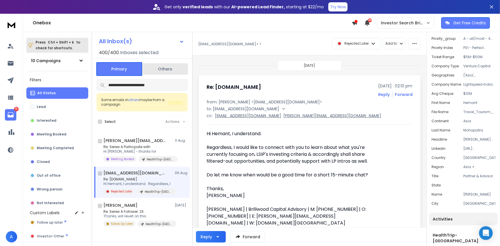
scroll to position [78, 0]
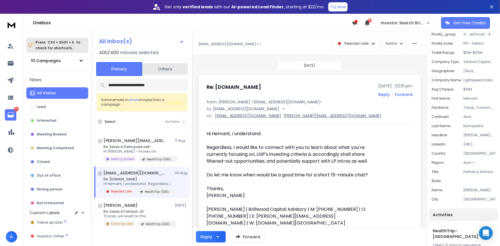
click at [471, 155] on p "[GEOGRAPHIC_DATA]" at bounding box center [479, 153] width 32 height 5
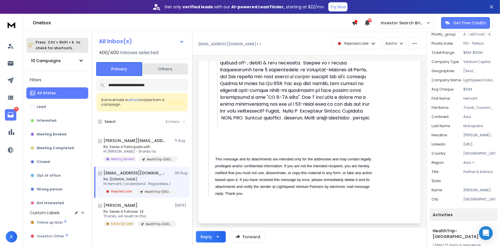
scroll to position [485, 0]
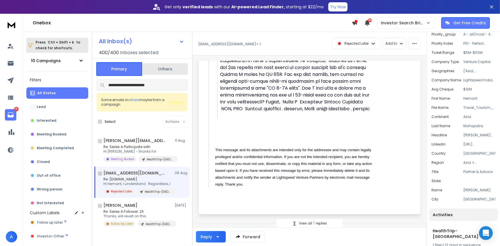
click at [321, 219] on div "View all 7 replies" at bounding box center [309, 223] width 66 height 9
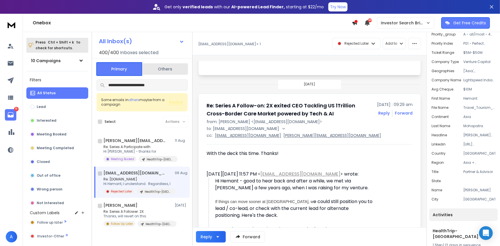
scroll to position [1709, 0]
click at [122, 83] on input "**********" at bounding box center [141, 84] width 91 height 11
paste input
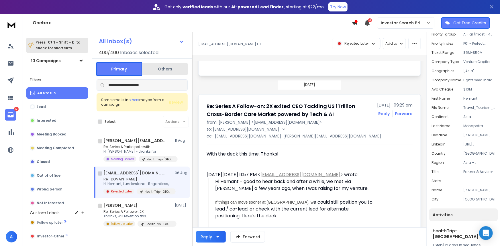
scroll to position [0, 0]
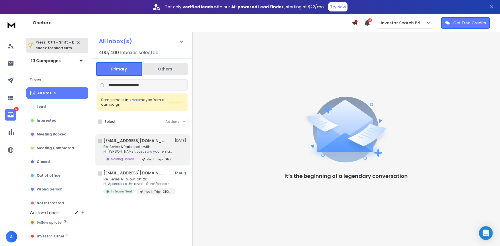
click at [148, 149] on p "Re: Series A Participate with" at bounding box center [137, 147] width 69 height 5
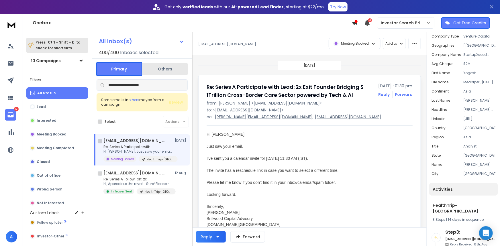
scroll to position [104, 0]
click at [472, 145] on p "Analyst" at bounding box center [479, 145] width 32 height 5
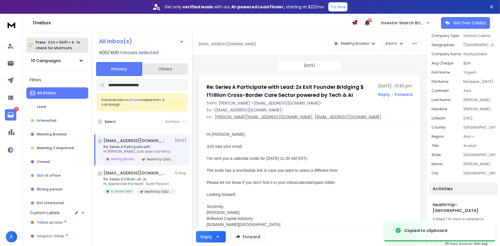
click at [464, 128] on p "[GEOGRAPHIC_DATA]" at bounding box center [479, 127] width 32 height 5
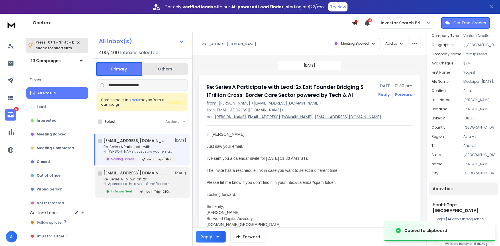
click at [151, 180] on p "Re: Series A Follow-on: 2x" at bounding box center [137, 179] width 69 height 5
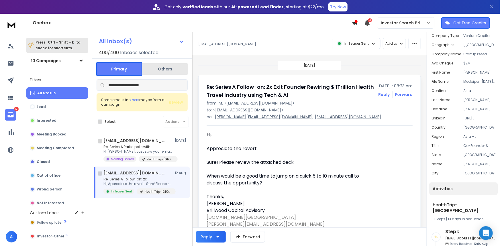
click at [473, 146] on p "Co-Founder & General Partner" at bounding box center [479, 145] width 32 height 5
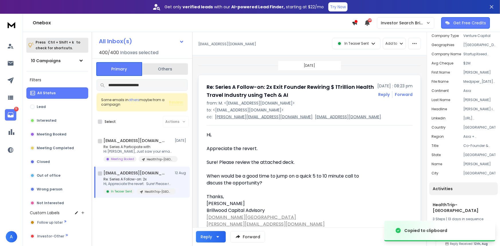
click at [468, 129] on p "[GEOGRAPHIC_DATA]" at bounding box center [479, 127] width 32 height 5
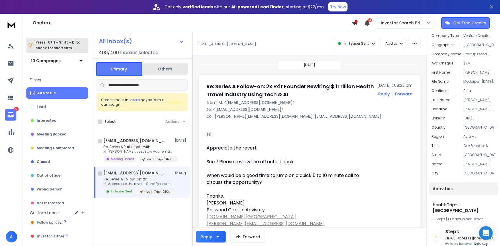
scroll to position [0, 0]
click at [134, 88] on input "**********" at bounding box center [141, 84] width 91 height 11
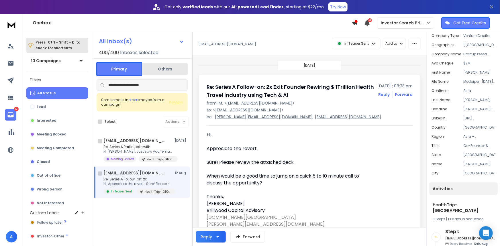
click at [134, 88] on input "**********" at bounding box center [141, 84] width 91 height 11
paste input
click at [136, 80] on input "**********" at bounding box center [141, 84] width 91 height 11
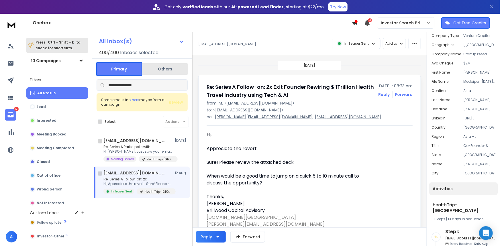
paste input "*********"
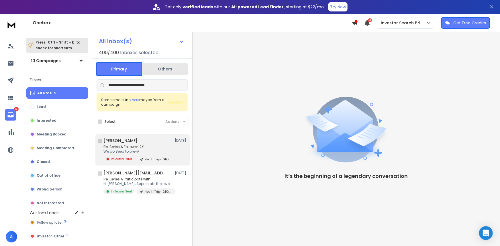
click at [143, 141] on div "[PERSON_NAME] [DATE]" at bounding box center [145, 141] width 84 height 6
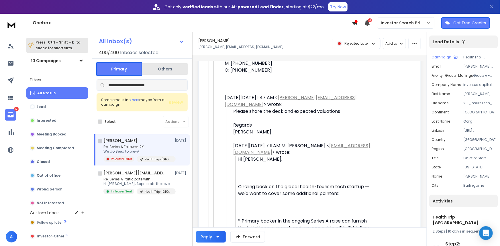
scroll to position [442, 0]
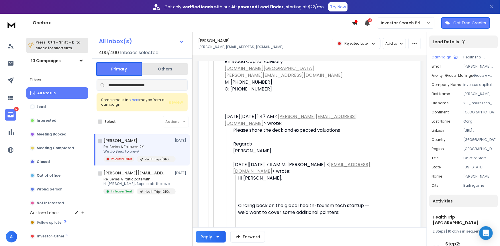
click at [145, 88] on input "**********" at bounding box center [141, 84] width 91 height 11
paste input
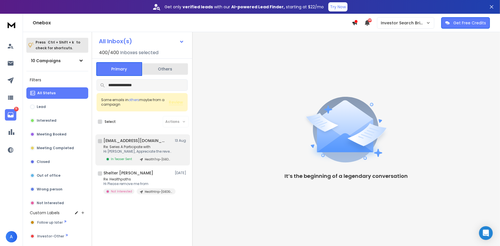
click at [121, 149] on p "Hi [PERSON_NAME], Appreciate the revert. And" at bounding box center [137, 151] width 69 height 5
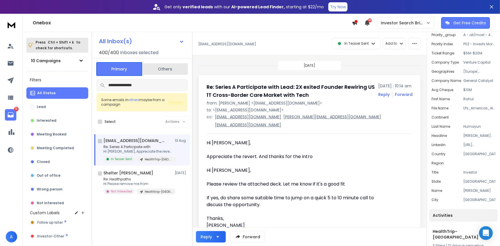
scroll to position [78, 0]
click at [473, 170] on p "Investor" at bounding box center [479, 171] width 32 height 5
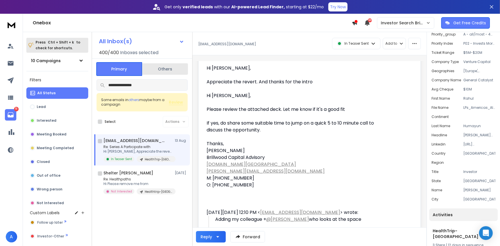
scroll to position [156, 0]
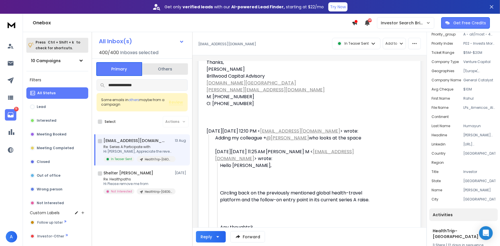
click at [137, 85] on input "**********" at bounding box center [141, 84] width 91 height 11
paste input "**"
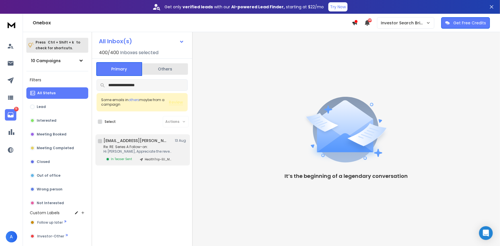
click at [155, 151] on p "Hi [PERSON_NAME], Appreciate the revert. The company" at bounding box center [137, 151] width 69 height 5
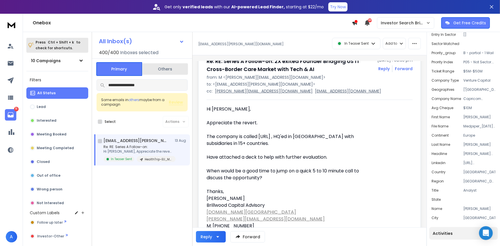
scroll to position [78, 0]
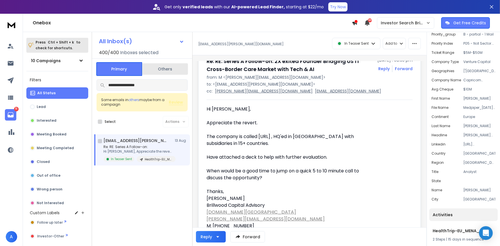
click at [475, 169] on p "Analyst" at bounding box center [479, 171] width 32 height 5
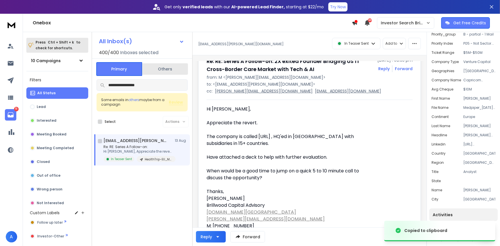
click at [468, 151] on p "[GEOGRAPHIC_DATA]" at bounding box center [479, 153] width 32 height 5
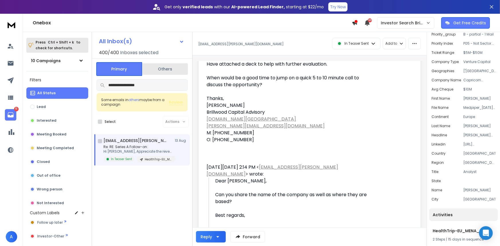
scroll to position [130, 0]
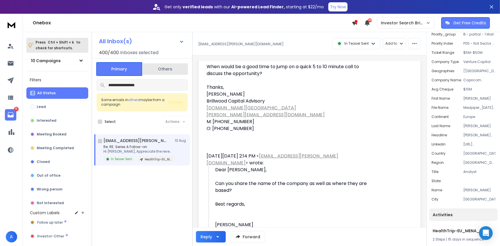
click at [124, 87] on input "**********" at bounding box center [141, 84] width 91 height 11
paste input
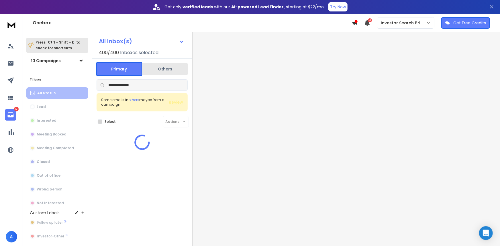
scroll to position [0, 0]
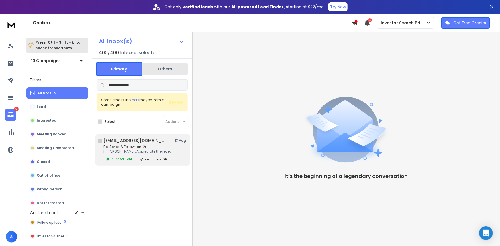
click at [167, 151] on p "Hi [PERSON_NAME], Appreciate the revert. Sure! Please" at bounding box center [137, 151] width 69 height 5
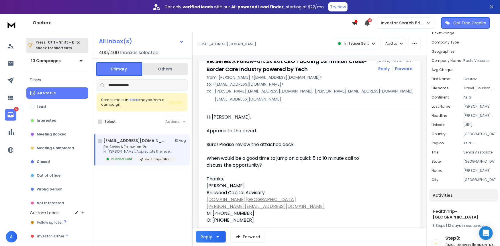
scroll to position [104, 0]
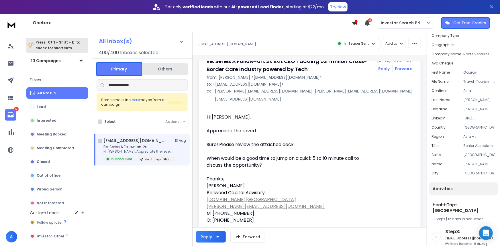
click at [465, 145] on p "Senior Associate" at bounding box center [479, 145] width 32 height 5
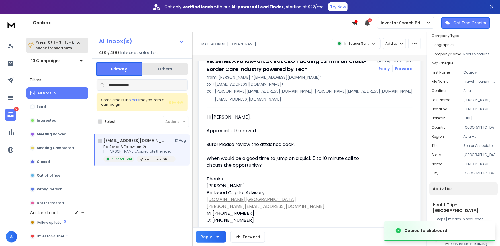
click at [468, 126] on p "[GEOGRAPHIC_DATA]" at bounding box center [479, 127] width 32 height 5
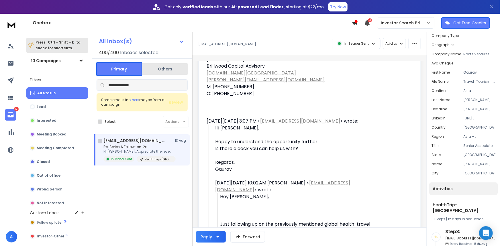
scroll to position [156, 0]
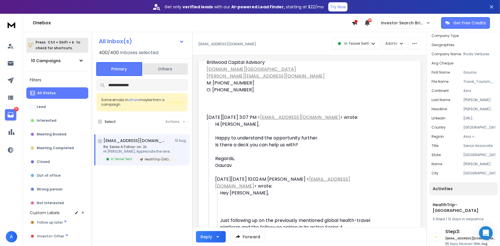
click at [139, 83] on input "**********" at bounding box center [141, 84] width 91 height 11
paste input
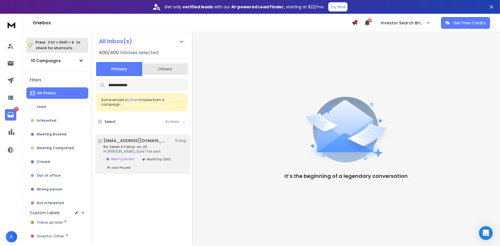
click at [165, 146] on p "Re: Series A Follow-on: 2X" at bounding box center [137, 147] width 69 height 5
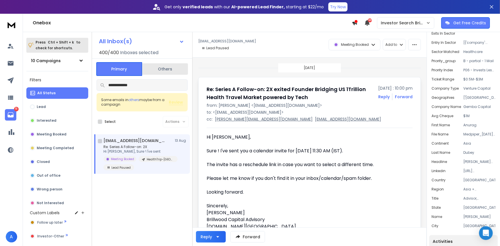
scroll to position [52, 0]
click at [465, 199] on p "Advisor, HealthTech" at bounding box center [479, 198] width 32 height 5
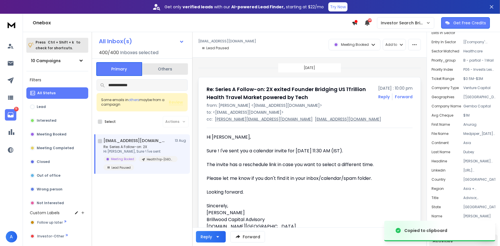
click at [463, 179] on p "[GEOGRAPHIC_DATA]" at bounding box center [479, 179] width 32 height 5
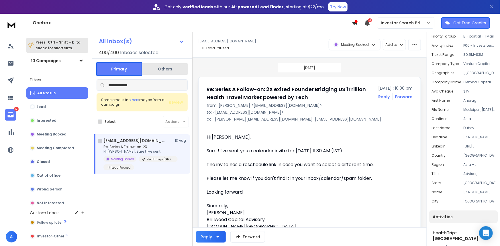
scroll to position [78, 0]
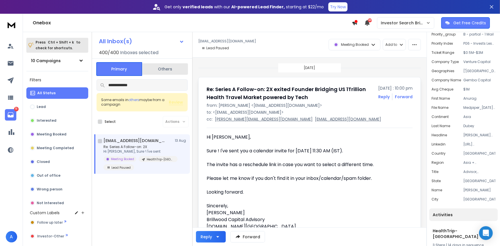
click at [468, 173] on p "Advisor, HealthTech" at bounding box center [479, 171] width 32 height 5
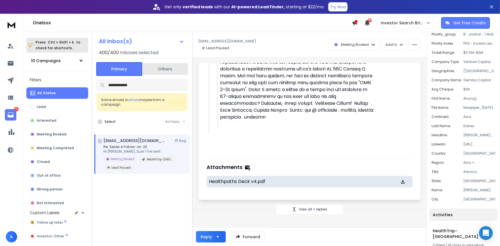
scroll to position [748, 0]
click at [298, 212] on div "View all 4 replies" at bounding box center [309, 209] width 66 height 9
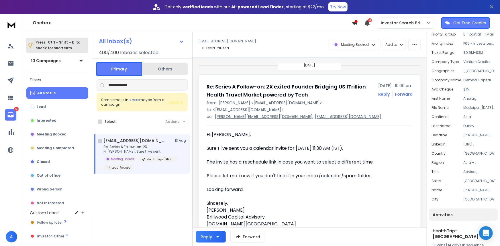
scroll to position [0, 0]
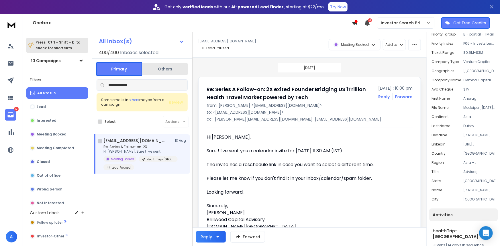
click at [164, 86] on input "**********" at bounding box center [141, 84] width 91 height 11
paste input "*****"
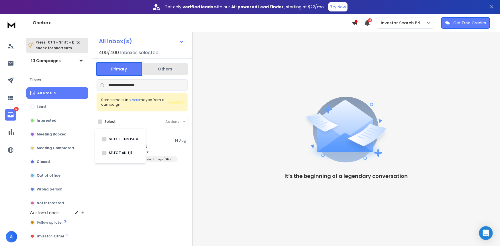
click at [121, 143] on div "SELECT THIS PAGE" at bounding box center [120, 138] width 37 height 11
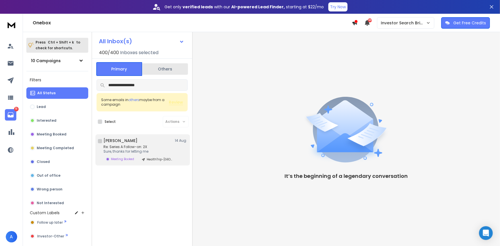
click at [168, 146] on p "Re: Series A Follow-on: 2X" at bounding box center [137, 147] width 69 height 5
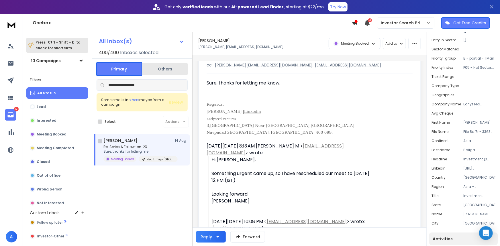
scroll to position [78, 0]
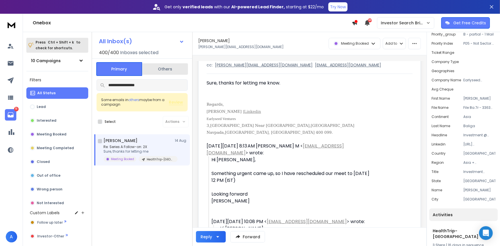
click at [471, 171] on p "Investment Analyst" at bounding box center [479, 171] width 32 height 5
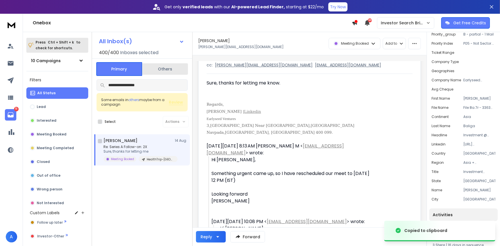
click at [468, 153] on p "[GEOGRAPHIC_DATA]" at bounding box center [479, 153] width 32 height 5
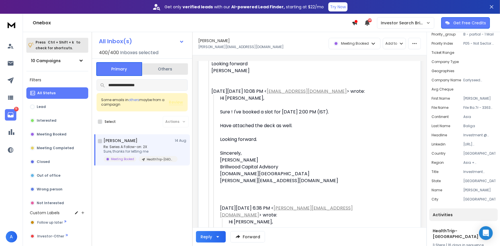
scroll to position [156, 0]
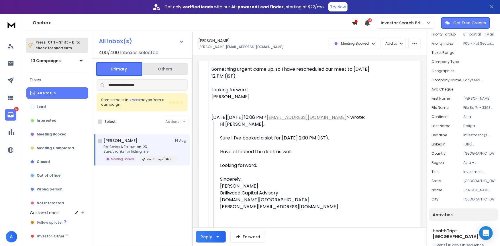
click at [133, 92] on div "**********" at bounding box center [142, 151] width 100 height 149
click at [133, 87] on input "**********" at bounding box center [141, 84] width 91 height 11
paste input
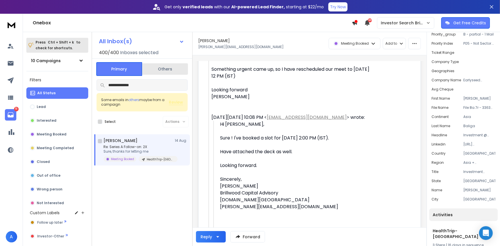
scroll to position [0, 0]
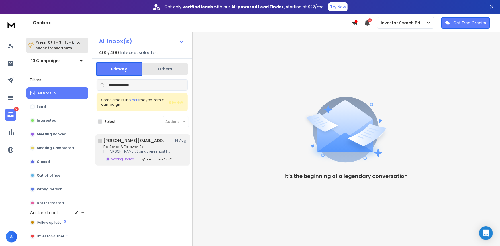
click at [160, 152] on p "Hi [PERSON_NAME], Sorry, there must have" at bounding box center [137, 151] width 69 height 5
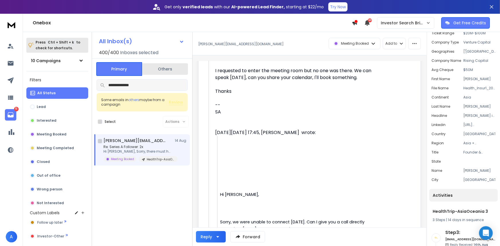
scroll to position [104, 0]
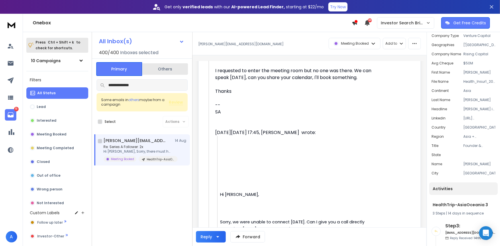
click at [469, 127] on p "[GEOGRAPHIC_DATA]" at bounding box center [479, 127] width 32 height 5
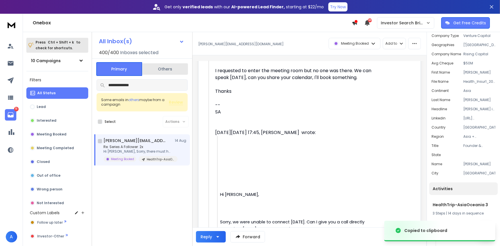
click at [470, 143] on div "Campaign HealthTrip-AsiaOceania 3 Email [PERSON_NAME][EMAIL_ADDRESS][DOMAIN_NAM…" at bounding box center [463, 63] width 68 height 238
click at [470, 145] on p "Founder & Managing Partner" at bounding box center [479, 145] width 32 height 5
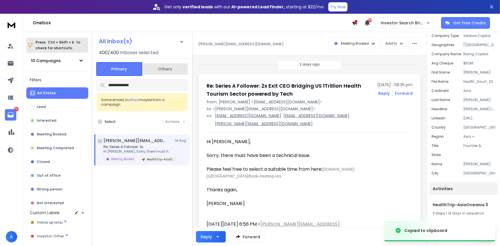
scroll to position [0, 0]
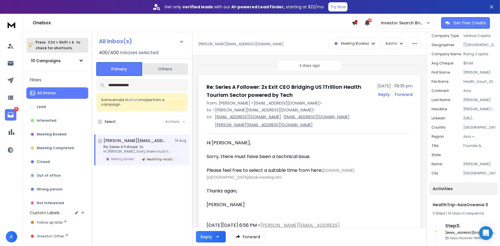
click at [156, 86] on input "**********" at bounding box center [141, 84] width 91 height 11
paste input "********"
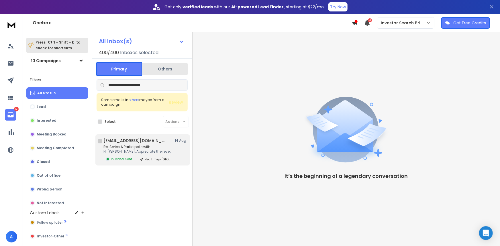
click at [157, 145] on p "Re: Series A Participate with" at bounding box center [137, 147] width 69 height 5
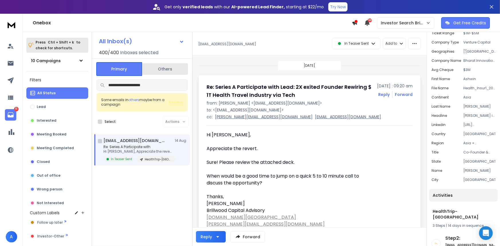
scroll to position [104, 0]
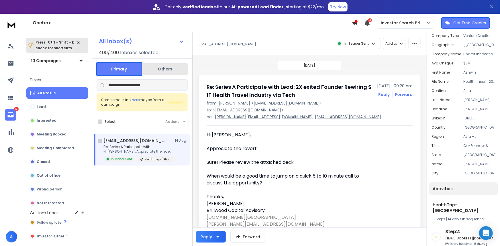
click at [475, 146] on p "Co-Founder & Partner" at bounding box center [479, 145] width 32 height 5
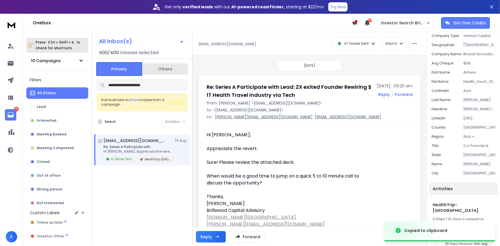
click at [465, 124] on div "Campaign HealthTrip-[GEOGRAPHIC_DATA] Email [EMAIL_ADDRESS][DOMAIN_NAME] our as…" at bounding box center [463, 63] width 68 height 238
click at [468, 128] on p "[GEOGRAPHIC_DATA]" at bounding box center [479, 127] width 32 height 5
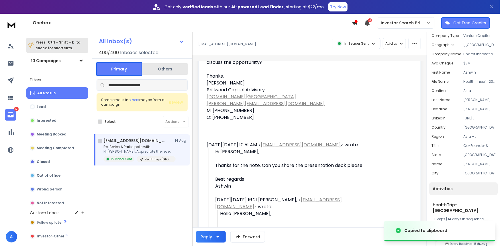
scroll to position [130, 0]
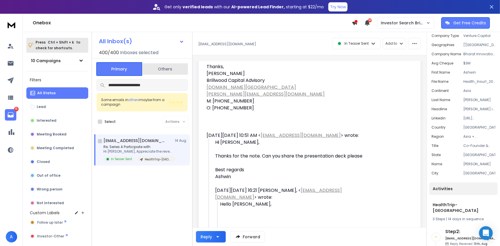
click at [149, 88] on input "**********" at bounding box center [141, 84] width 91 height 11
click at [150, 87] on input "**********" at bounding box center [141, 84] width 91 height 11
paste input
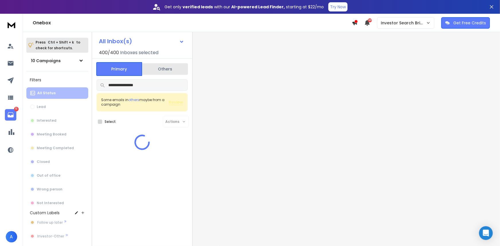
scroll to position [0, 0]
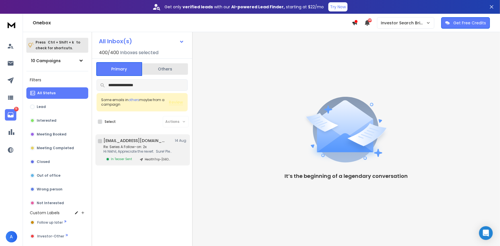
click at [151, 138] on div "[EMAIL_ADDRESS][DOMAIN_NAME] [DATE]" at bounding box center [145, 141] width 84 height 6
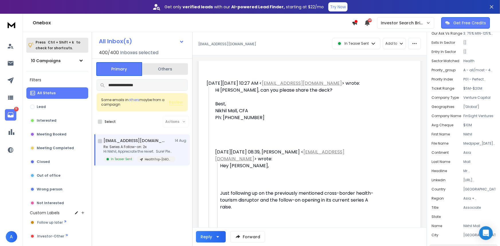
scroll to position [52, 0]
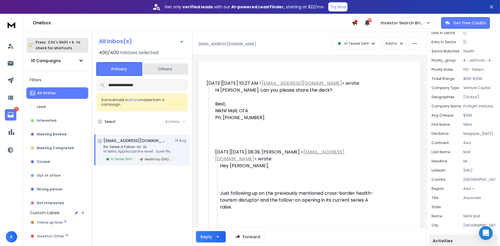
click at [472, 200] on div "Campaign HealthTrip-[GEOGRAPHIC_DATA] Email [EMAIL_ADDRESS][DOMAIN_NAME] our as…" at bounding box center [463, 115] width 68 height 238
click at [472, 200] on p "Associate" at bounding box center [479, 198] width 32 height 5
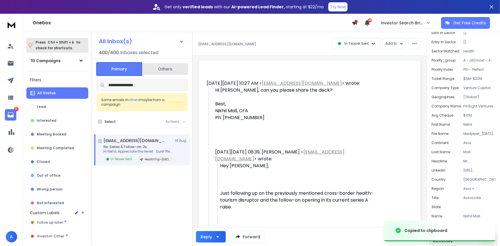
click at [466, 181] on p "[GEOGRAPHIC_DATA]" at bounding box center [479, 179] width 32 height 5
click at [139, 81] on input "**********" at bounding box center [141, 84] width 91 height 11
paste input
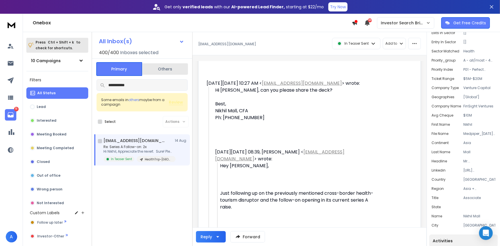
scroll to position [0, 0]
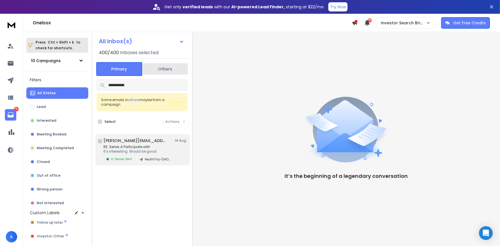
click at [159, 147] on p "RE: Series A Participate with" at bounding box center [137, 147] width 69 height 5
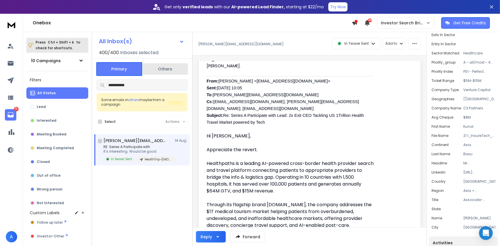
scroll to position [52, 0]
click at [474, 199] on p "Associate-Investment Officer" at bounding box center [479, 198] width 32 height 5
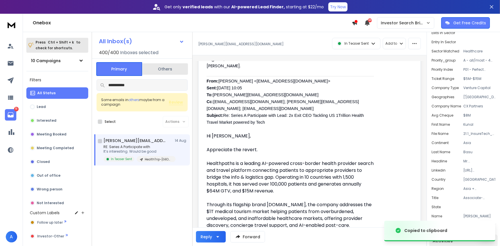
click at [467, 179] on p "[GEOGRAPHIC_DATA]" at bounding box center [479, 179] width 32 height 5
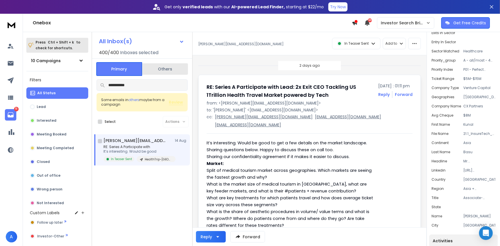
scroll to position [0, 0]
click at [153, 81] on input "**********" at bounding box center [141, 84] width 91 height 11
paste input "**********"
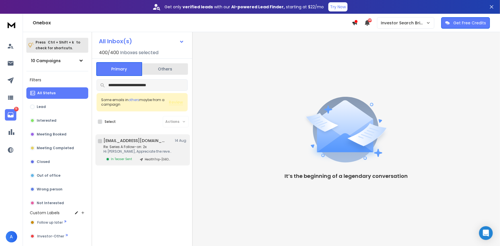
click at [137, 148] on p "Re: Series A Follow-on: 2x" at bounding box center [137, 147] width 69 height 5
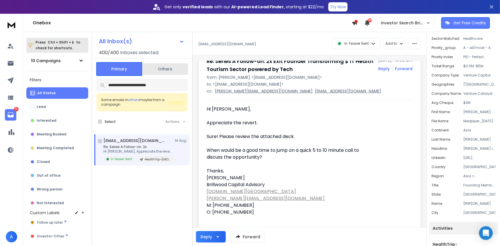
scroll to position [78, 0]
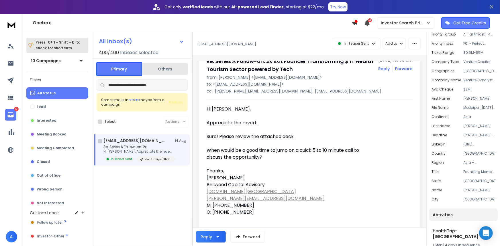
click at [472, 172] on p "Founding Member & Managing Partner" at bounding box center [479, 171] width 32 height 5
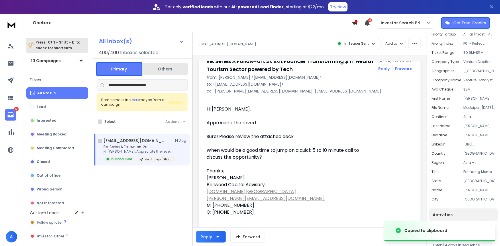
click at [155, 92] on div "**********" at bounding box center [142, 151] width 100 height 149
click at [155, 88] on input "**********" at bounding box center [141, 84] width 91 height 11
paste input
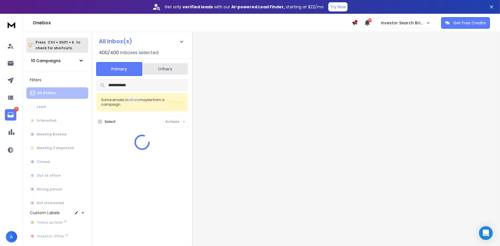
scroll to position [0, 0]
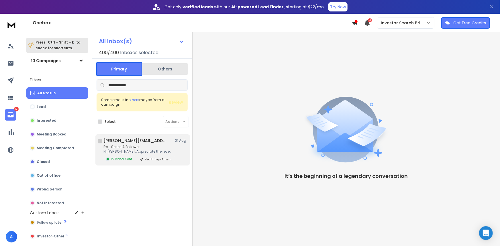
click at [146, 143] on div "[PERSON_NAME][EMAIL_ADDRESS][DOMAIN_NAME] [DATE] Re: : Series A Follower: Hi [P…" at bounding box center [145, 150] width 84 height 24
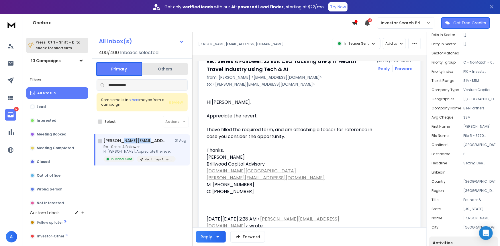
scroll to position [52, 0]
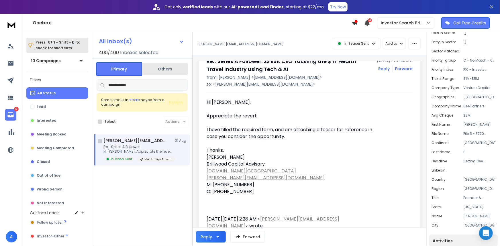
click at [477, 199] on p "Founder & Managing Partner" at bounding box center [479, 198] width 32 height 5
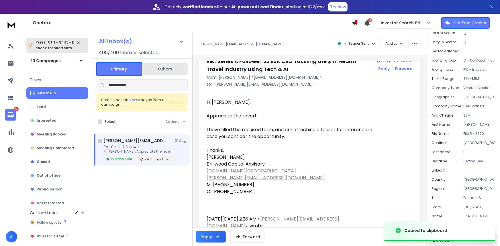
click at [478, 181] on p "[GEOGRAPHIC_DATA]" at bounding box center [479, 179] width 32 height 5
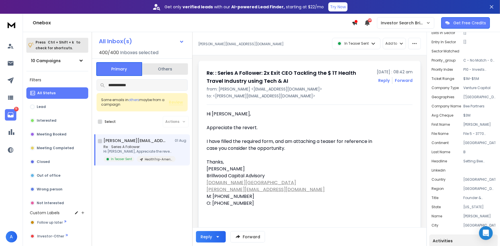
scroll to position [0, 0]
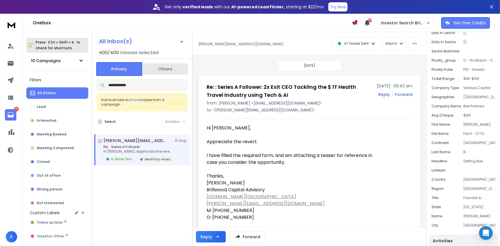
click at [403, 45] on icon at bounding box center [401, 44] width 4 height 4
click at [404, 57] on div "Subsequence" at bounding box center [404, 57] width 34 height 6
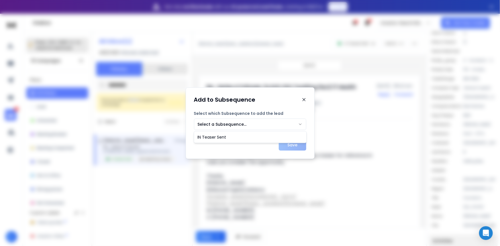
click at [290, 122] on button "Select a Subsequence..." at bounding box center [250, 124] width 112 height 11
click at [295, 149] on button "Save" at bounding box center [292, 144] width 27 height 11
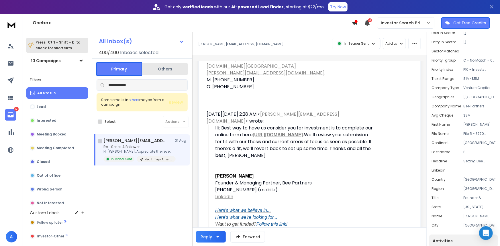
scroll to position [130, 0]
click at [141, 89] on input "**********" at bounding box center [141, 84] width 91 height 11
paste input "**"
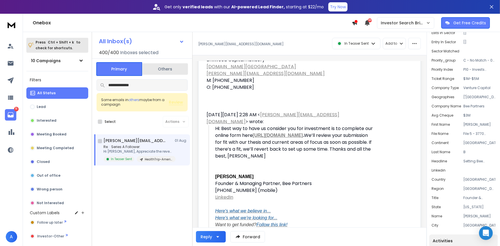
scroll to position [0, 0]
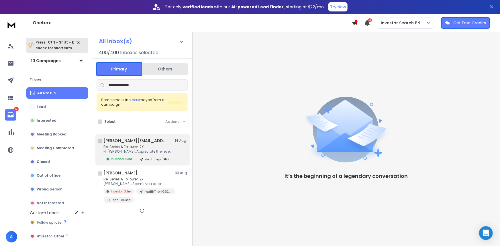
click at [159, 141] on div "[PERSON_NAME][EMAIL_ADDRESS][PERSON_NAME][DOMAIN_NAME] [DATE]" at bounding box center [145, 141] width 84 height 6
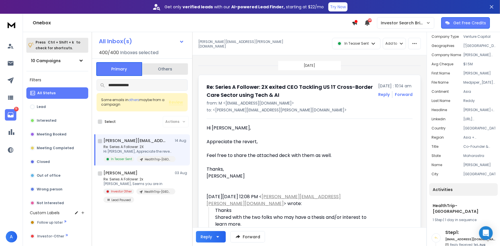
scroll to position [104, 0]
click at [475, 145] on p "Co-Founder & Partner" at bounding box center [479, 145] width 32 height 5
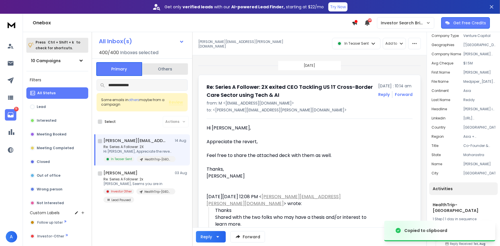
click at [467, 125] on p "[GEOGRAPHIC_DATA]" at bounding box center [479, 127] width 32 height 5
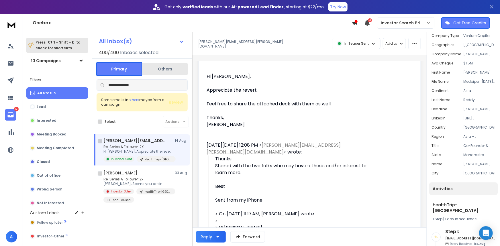
scroll to position [52, 0]
click at [143, 80] on input "**********" at bounding box center [141, 84] width 91 height 11
paste input "*"
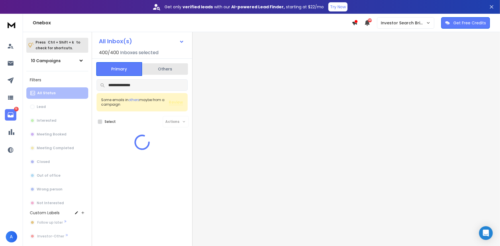
scroll to position [0, 0]
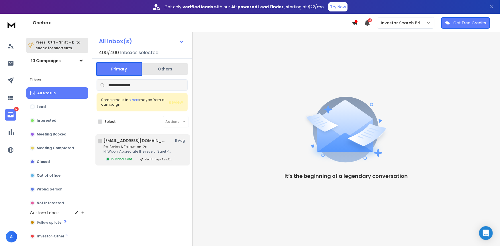
click at [134, 146] on p "Re: Series A Follow-on: 2x" at bounding box center [137, 147] width 69 height 5
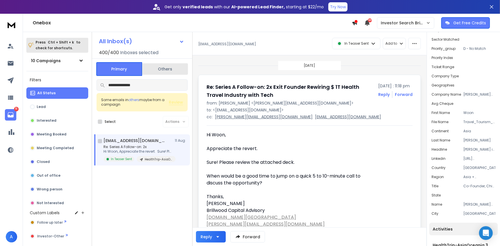
scroll to position [104, 0]
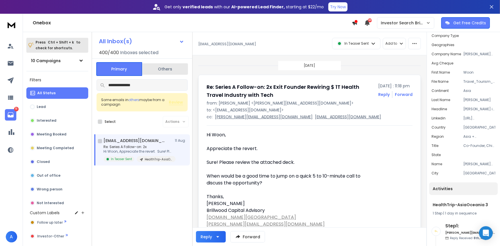
click at [482, 146] on p "Co-Founder, Chief Executive Officer & Chairman" at bounding box center [479, 145] width 32 height 5
click at [472, 127] on p "[GEOGRAPHIC_DATA]" at bounding box center [479, 127] width 32 height 5
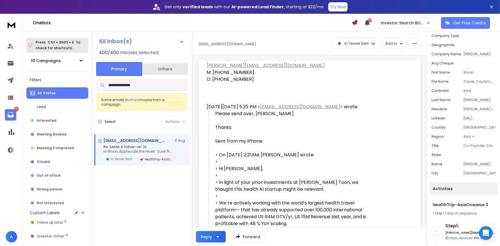
scroll to position [156, 0]
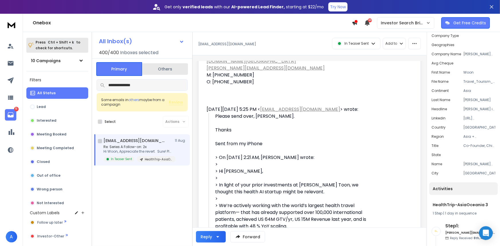
click at [157, 86] on input "**********" at bounding box center [141, 84] width 91 height 11
paste input
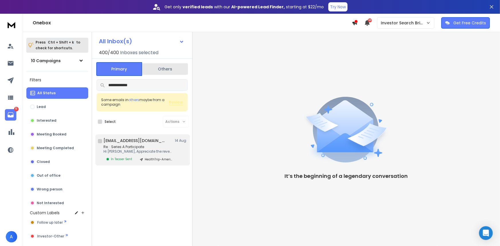
click at [149, 149] on p "Hi [PERSON_NAME], Appreciate the revert. Sure! Please" at bounding box center [137, 151] width 69 height 5
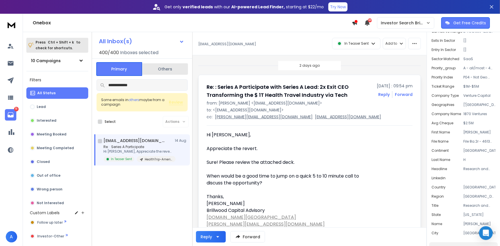
scroll to position [52, 0]
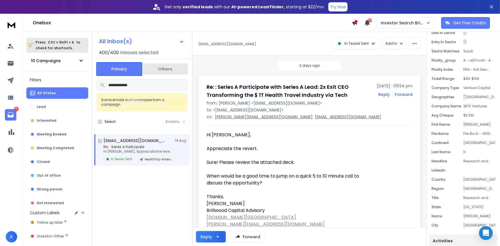
click at [479, 197] on p "Research and Validation" at bounding box center [479, 198] width 32 height 5
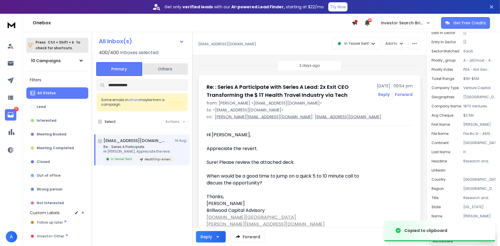
click at [476, 180] on p "[GEOGRAPHIC_DATA]" at bounding box center [479, 179] width 32 height 5
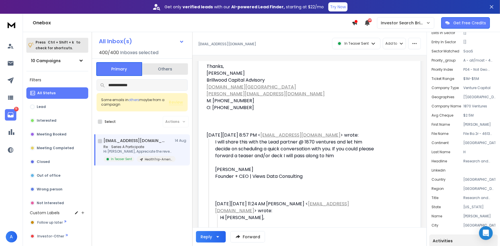
scroll to position [130, 0]
click at [153, 88] on input "**********" at bounding box center [141, 84] width 91 height 11
paste input
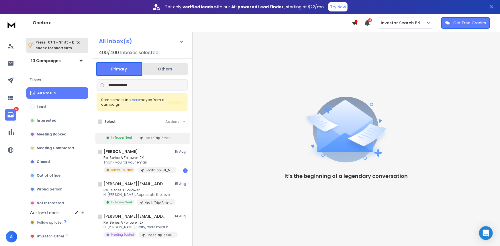
scroll to position [104, 0]
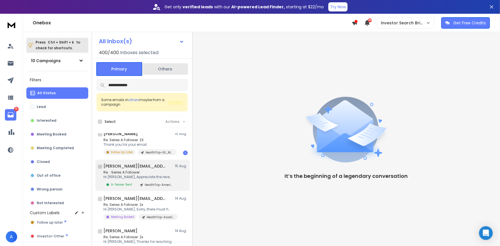
click at [153, 170] on p "Re: : Series A Follower:" at bounding box center [137, 172] width 69 height 5
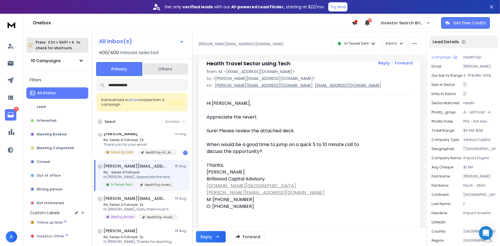
scroll to position [0, 0]
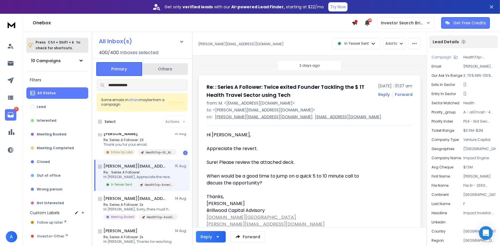
click at [393, 45] on p "Add to" at bounding box center [391, 43] width 12 height 5
click at [401, 56] on div "Subsequence" at bounding box center [404, 57] width 34 height 6
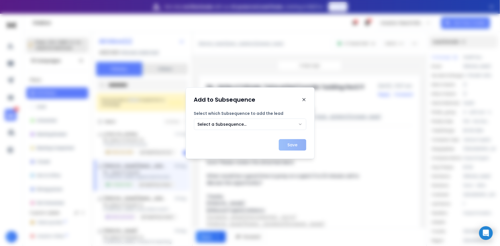
click at [298, 122] on icon "button" at bounding box center [300, 124] width 5 height 5
click at [288, 143] on button "Save" at bounding box center [292, 144] width 27 height 11
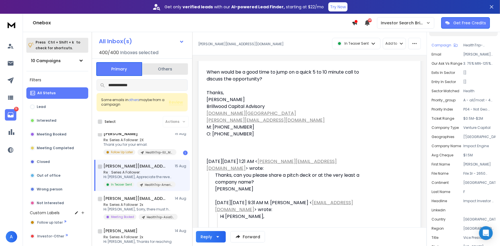
scroll to position [52, 0]
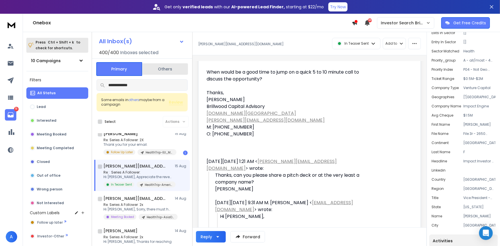
click at [475, 198] on p "Vice President - Health Equity" at bounding box center [479, 198] width 32 height 5
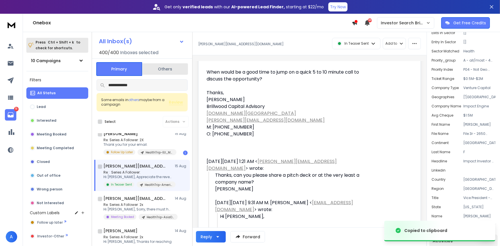
click at [475, 179] on p "[GEOGRAPHIC_DATA]" at bounding box center [479, 179] width 32 height 5
click at [138, 86] on input "**********" at bounding box center [141, 84] width 91 height 11
paste input "********"
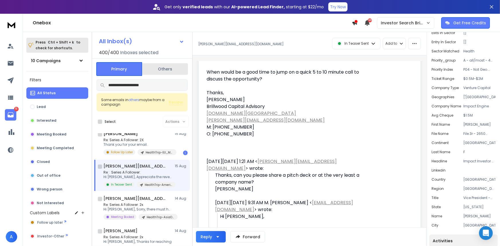
scroll to position [0, 0]
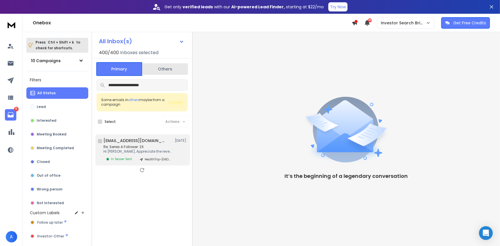
click at [133, 136] on div "[EMAIL_ADDRESS][DOMAIN_NAME] [DATE] Re: Series A Follower: 2X Hi [PERSON_NAME],…" at bounding box center [142, 149] width 94 height 31
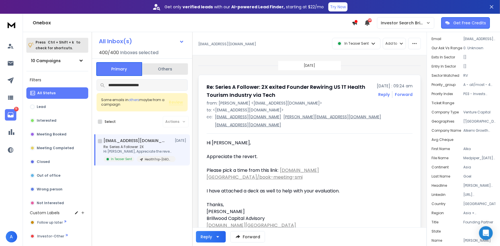
scroll to position [52, 0]
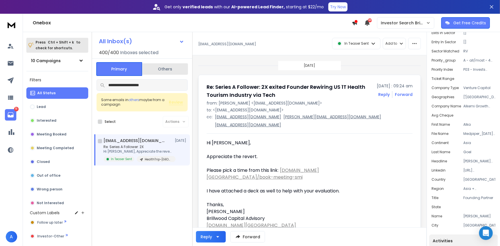
click at [476, 196] on p "Founding Partner" at bounding box center [479, 198] width 32 height 5
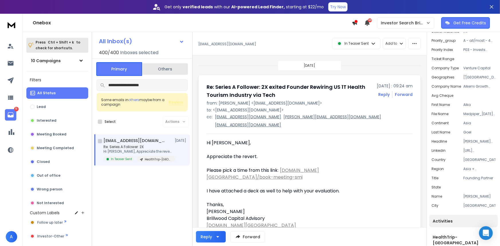
scroll to position [78, 0]
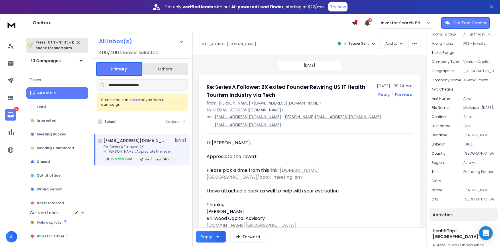
click at [464, 151] on p "[GEOGRAPHIC_DATA]" at bounding box center [479, 153] width 32 height 5
click at [122, 82] on input "**********" at bounding box center [141, 84] width 91 height 11
paste input
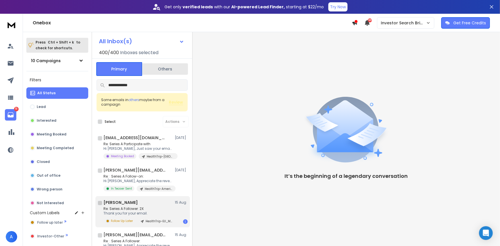
scroll to position [26, 0]
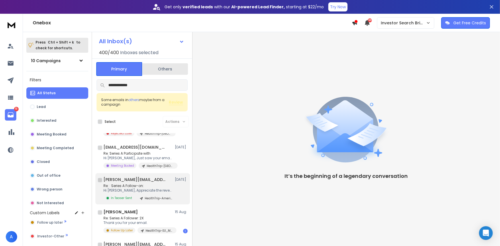
click at [157, 186] on p "Re: : Series A Follow-on:" at bounding box center [137, 186] width 69 height 5
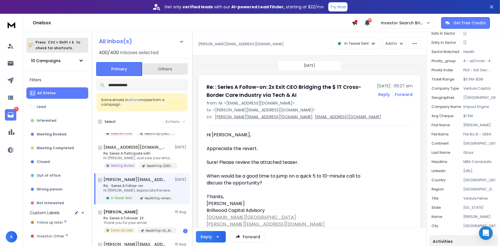
scroll to position [52, 0]
click at [477, 159] on p "MBA Candidate at The [PERSON_NAME][GEOGRAPHIC_DATA] | Venture Investor" at bounding box center [479, 161] width 32 height 5
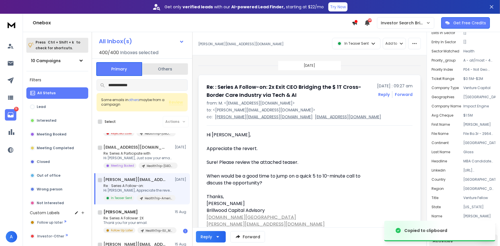
click at [464, 199] on p "Venture Fellow" at bounding box center [479, 198] width 32 height 5
click at [465, 180] on p "[GEOGRAPHIC_DATA]" at bounding box center [479, 179] width 32 height 5
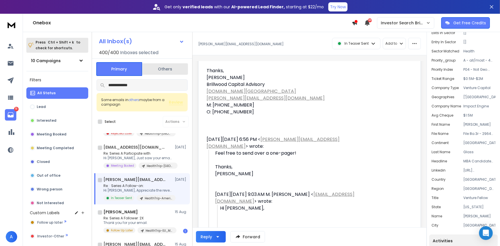
scroll to position [130, 0]
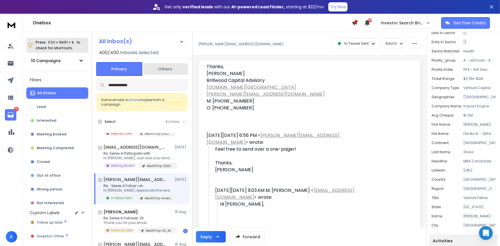
click at [123, 84] on input "**********" at bounding box center [141, 84] width 91 height 11
paste input "**********"
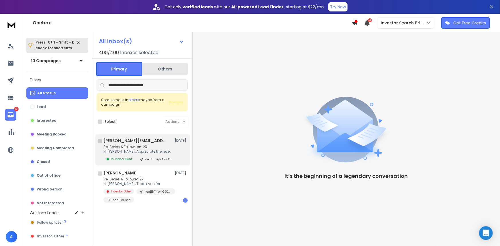
type input "**********"
click at [135, 149] on p "Hi [PERSON_NAME], Appreciate the revert. Sure! Please" at bounding box center [137, 151] width 69 height 5
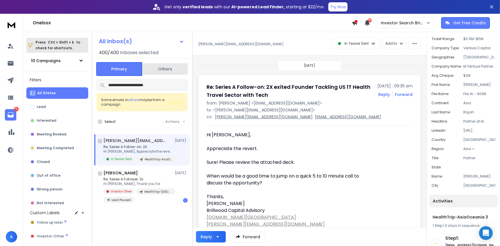
scroll to position [130, 0]
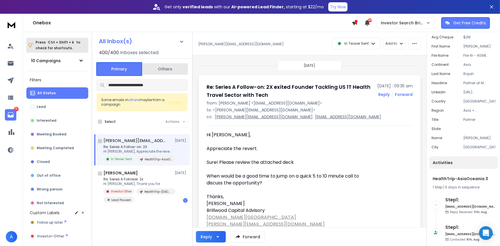
click at [472, 146] on p "[GEOGRAPHIC_DATA]" at bounding box center [479, 147] width 32 height 5
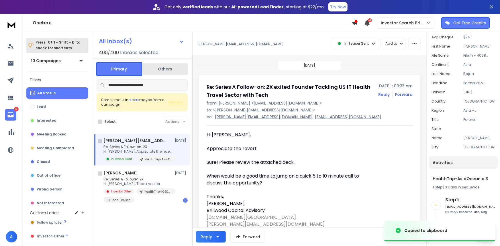
click at [464, 118] on p "Partner" at bounding box center [479, 119] width 32 height 5
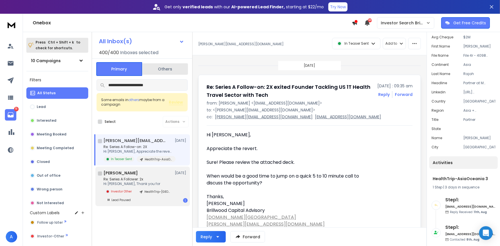
click at [138, 189] on div "HealthTrip-[GEOGRAPHIC_DATA]" at bounding box center [155, 191] width 39 height 6
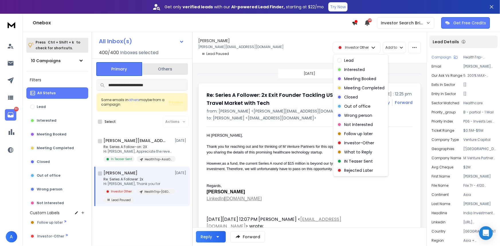
click at [373, 47] on icon at bounding box center [373, 47] width 5 height 5
drag, startPoint x: 376, startPoint y: 143, endPoint x: 404, endPoint y: 137, distance: 28.1
click at [404, 137] on body "**********" at bounding box center [250, 123] width 500 height 246
click at [316, 43] on div "Investor Other Add to" at bounding box center [366, 47] width 110 height 11
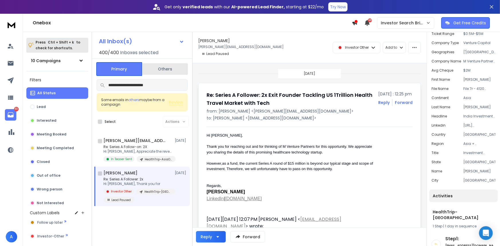
scroll to position [132, 0]
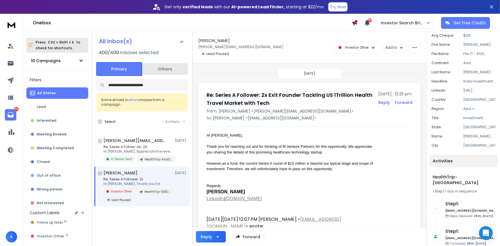
click at [372, 49] on icon at bounding box center [373, 47] width 5 height 5
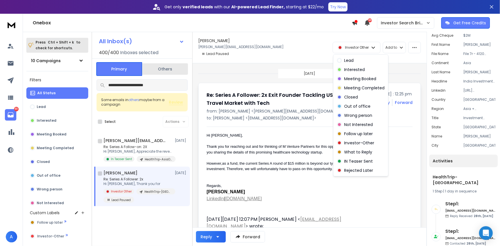
click at [316, 48] on div "Investor Other Add to" at bounding box center [366, 47] width 110 height 11
click at [358, 45] on p "Investor Other" at bounding box center [357, 47] width 24 height 5
drag, startPoint x: 377, startPoint y: 142, endPoint x: 340, endPoint y: 139, distance: 37.3
click at [340, 139] on div "Investor-Other" at bounding box center [360, 142] width 52 height 9
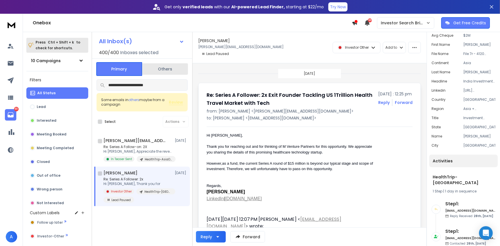
click at [375, 49] on icon at bounding box center [373, 47] width 5 height 5
